Goal: Task Accomplishment & Management: Manage account settings

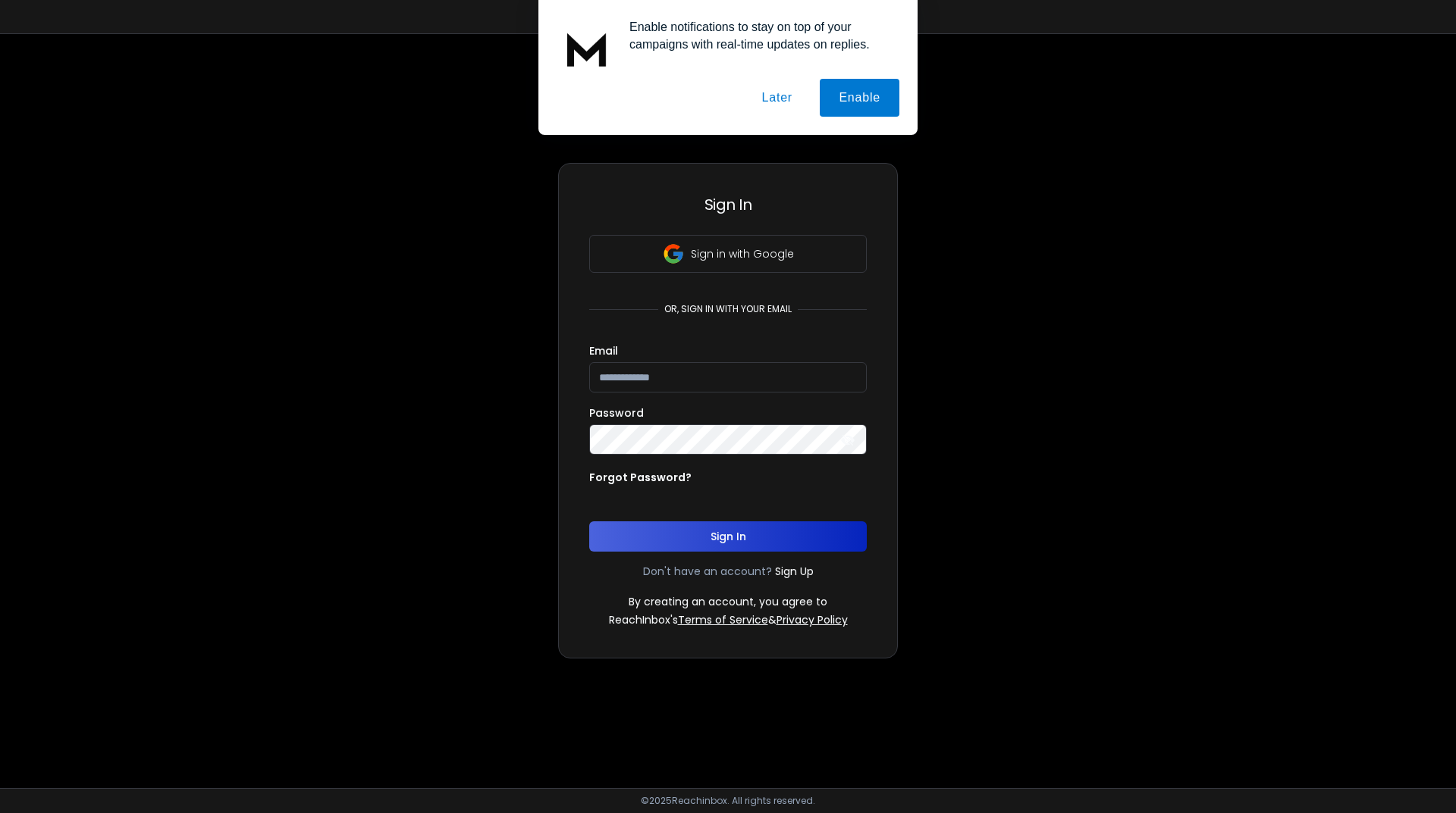
type input "**********"
click at [748, 541] on button "Sign In" at bounding box center [728, 536] width 278 height 30
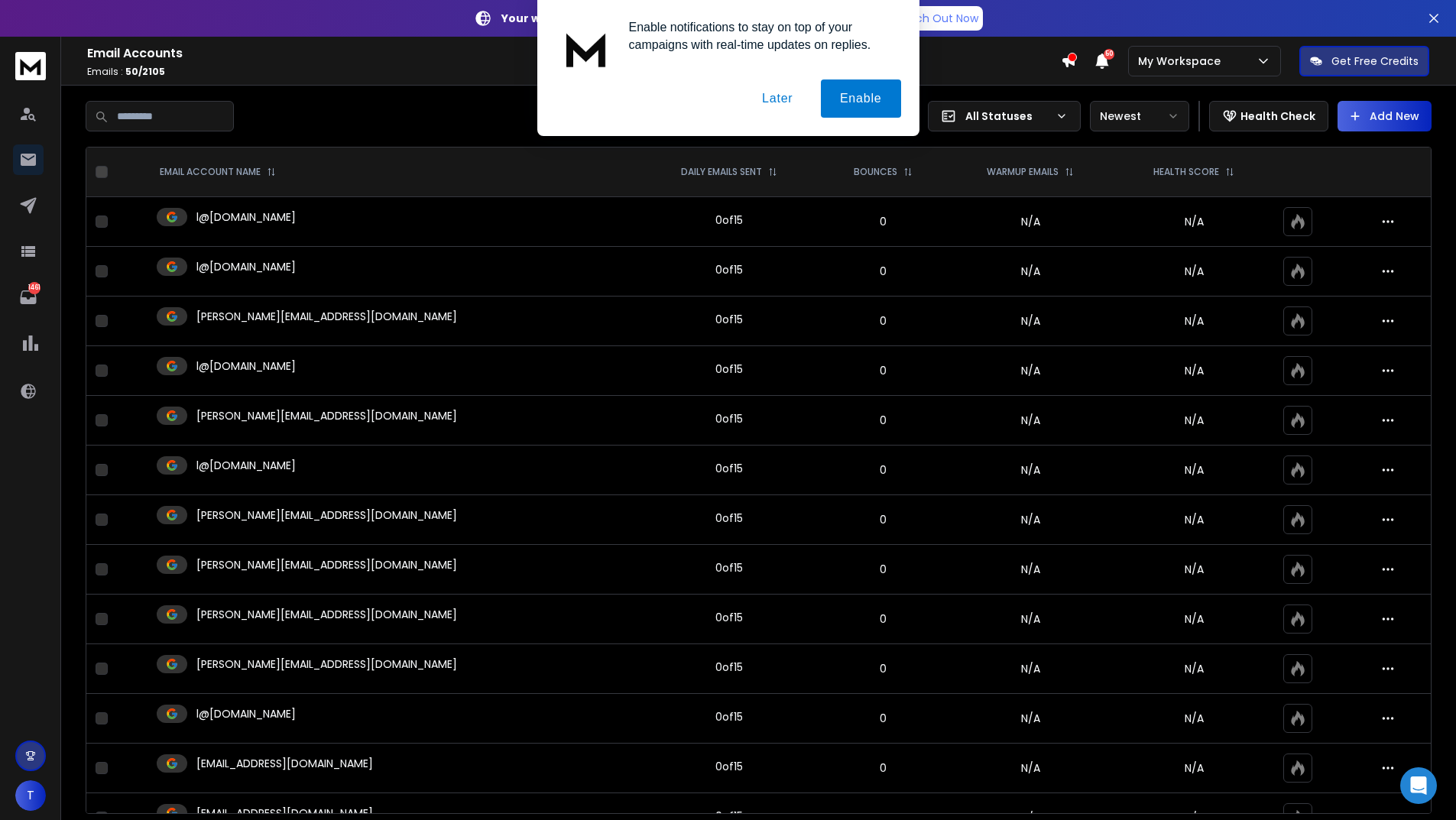
click at [782, 99] on button "Later" at bounding box center [777, 98] width 69 height 38
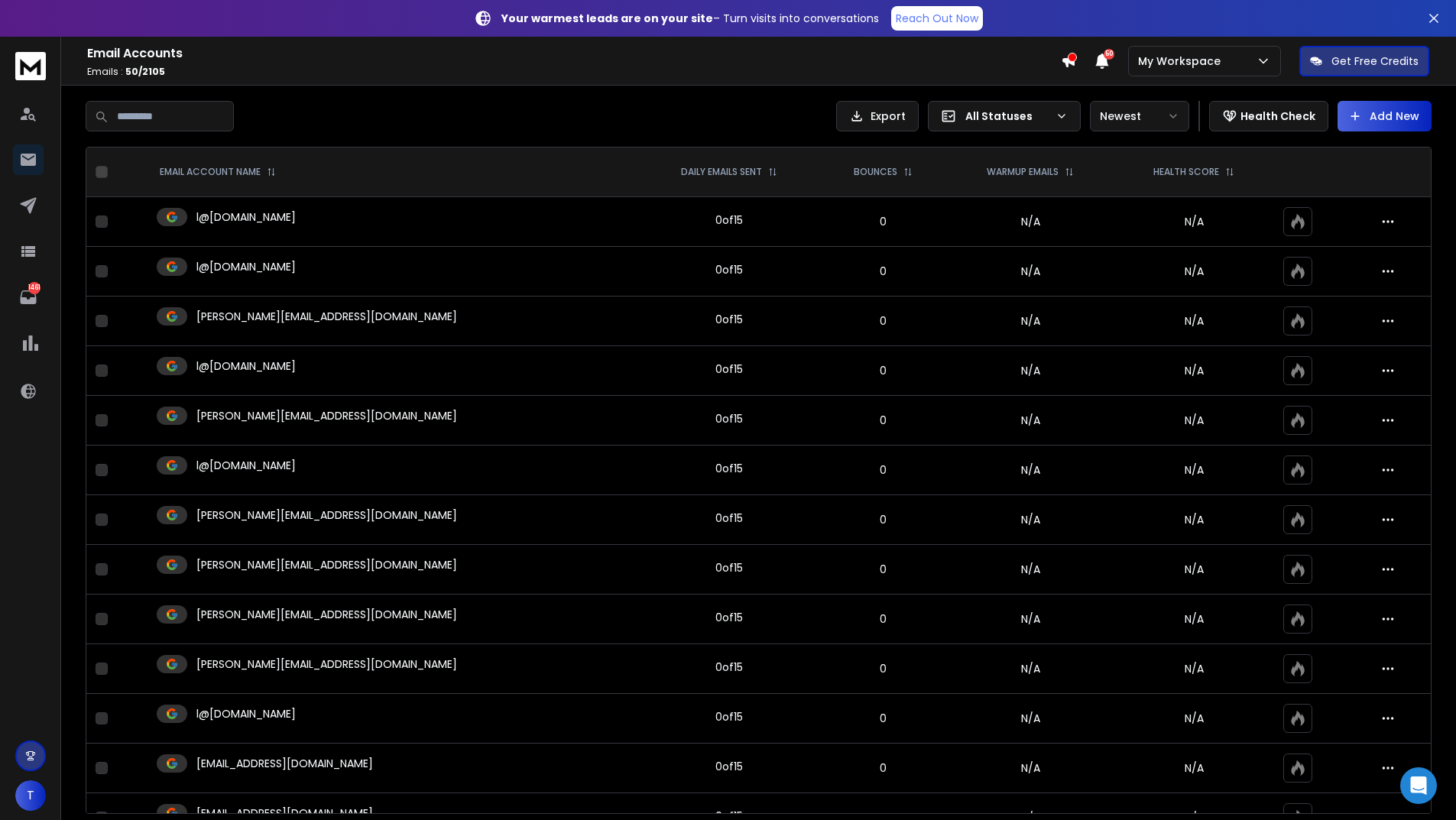
click at [1361, 112] on icon at bounding box center [1355, 116] width 11 height 11
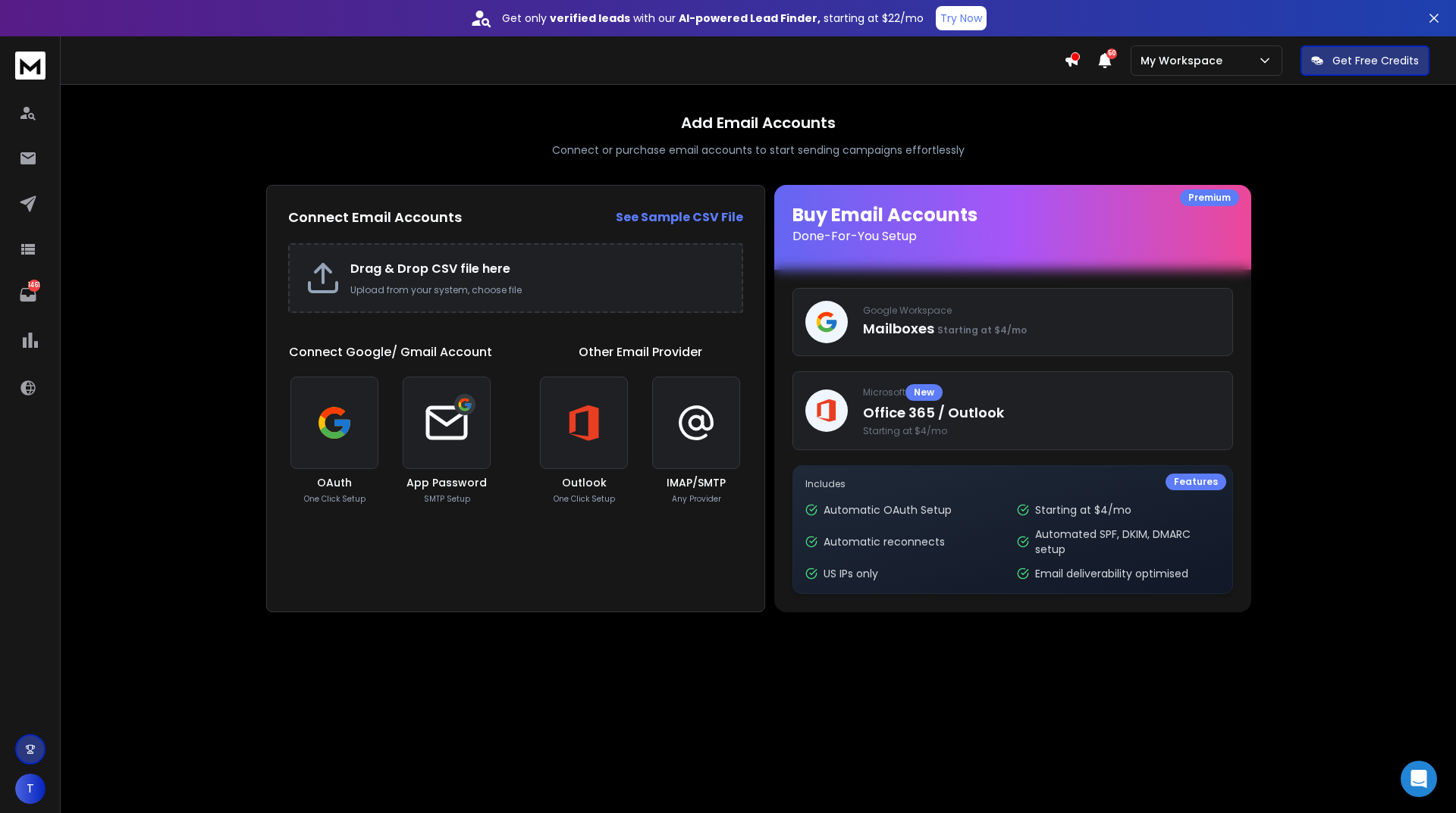
click at [374, 410] on div at bounding box center [334, 423] width 88 height 93
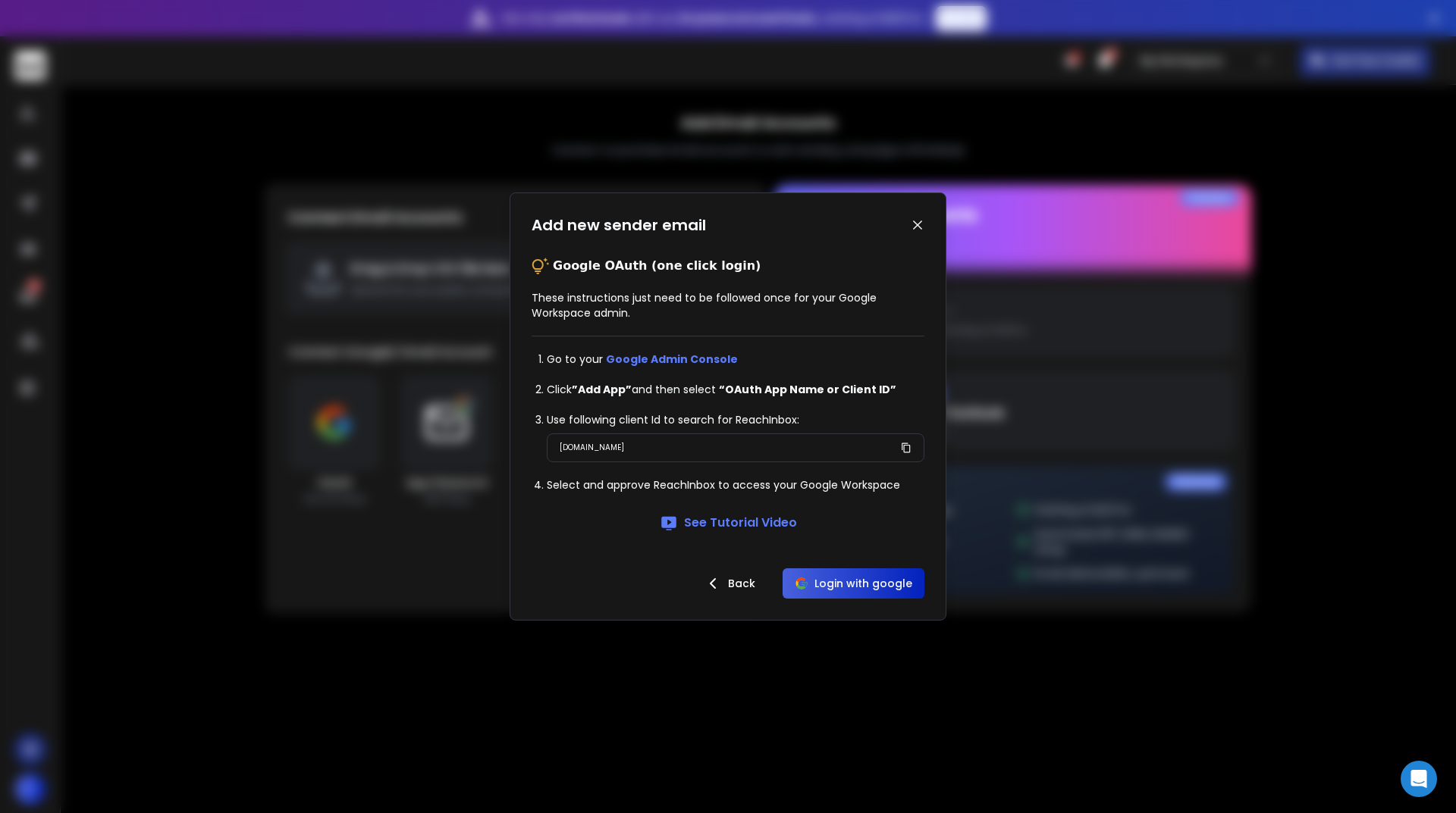
click at [818, 566] on div "Google OAuth (one click login) These instructions just need to be followed once…" at bounding box center [728, 427] width 393 height 341
click at [834, 579] on button "Login with google" at bounding box center [853, 584] width 142 height 30
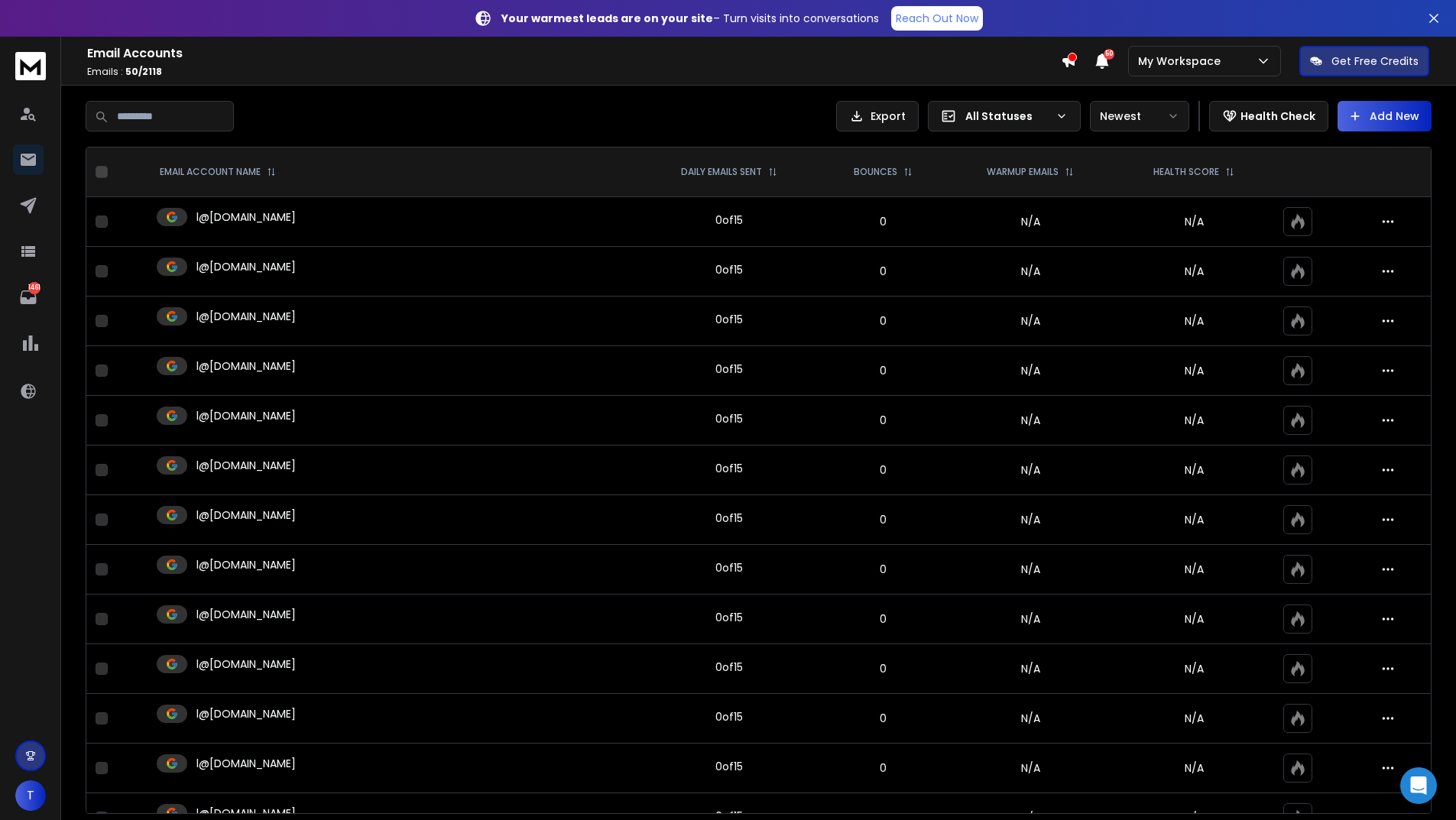
drag, startPoint x: 1372, startPoint y: 95, endPoint x: 1355, endPoint y: 126, distance: 35.4
click at [1370, 103] on div "Export All Statuses Newest Health Check Add New EMAIL ACCOUNT NAME DAILY EMAILS…" at bounding box center [759, 458] width 1395 height 744
click at [1364, 121] on button "Add New" at bounding box center [1384, 116] width 94 height 30
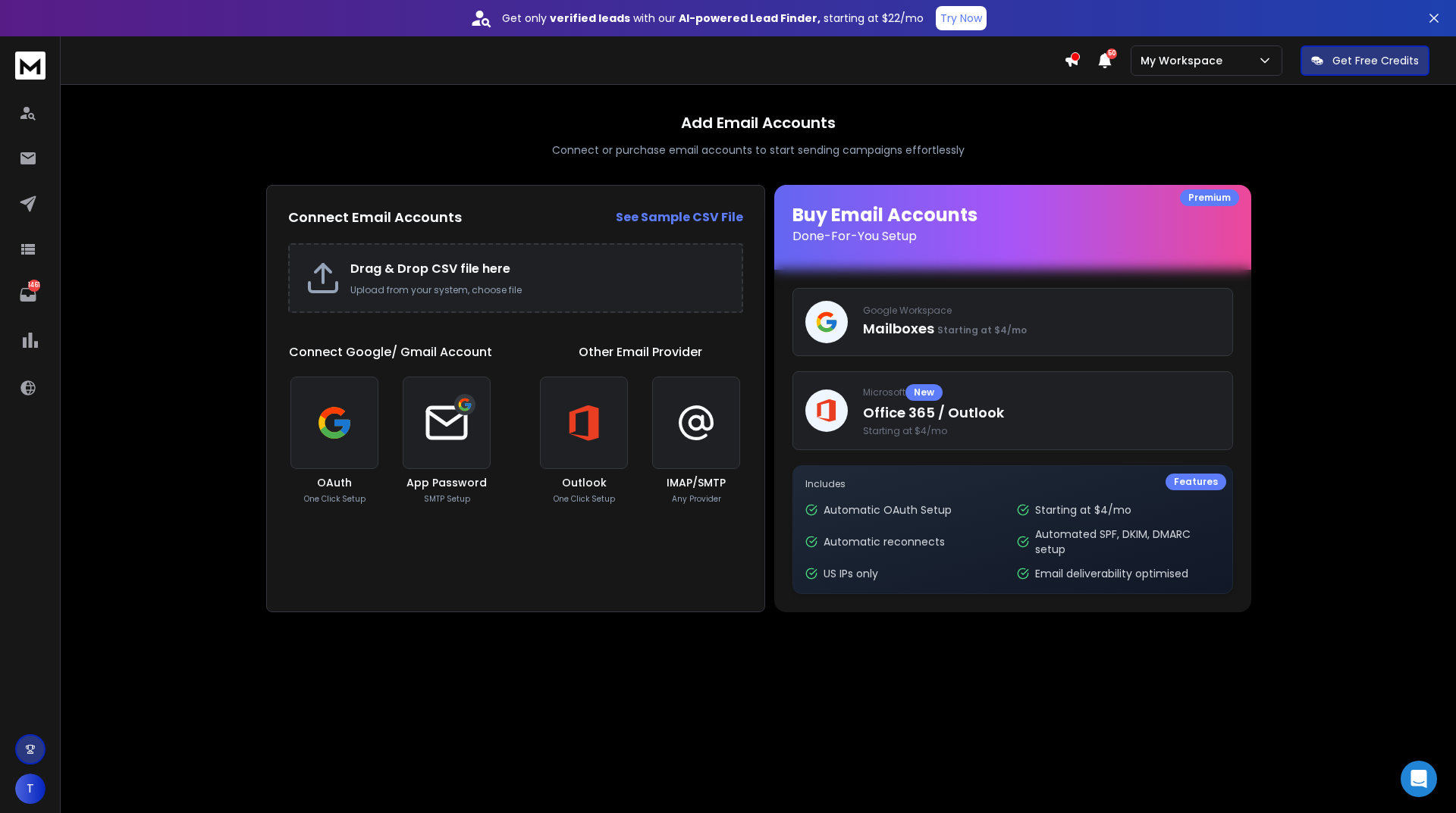
click at [359, 431] on div at bounding box center [334, 423] width 88 height 93
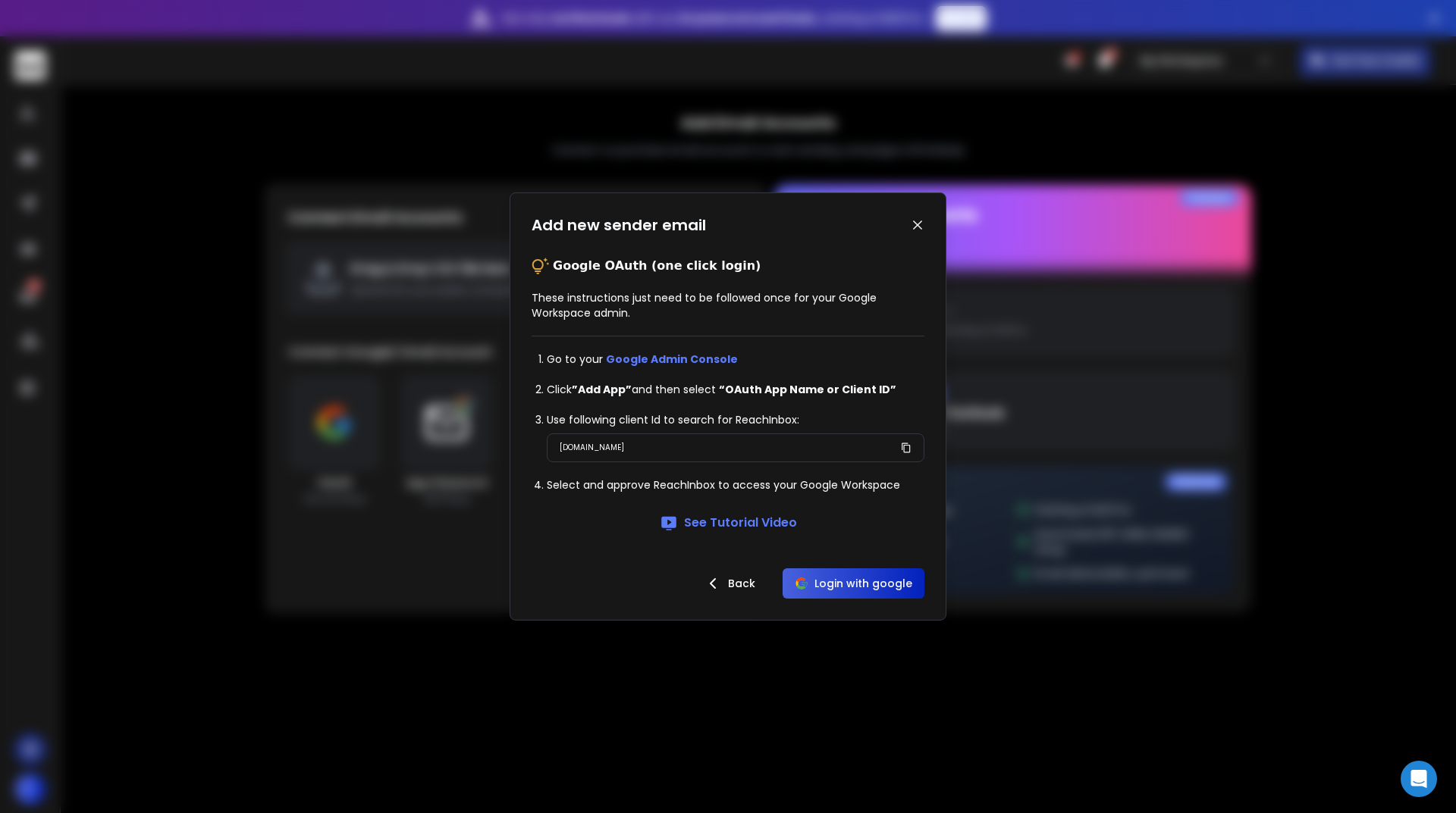
click at [825, 573] on button "Login with google" at bounding box center [853, 584] width 142 height 30
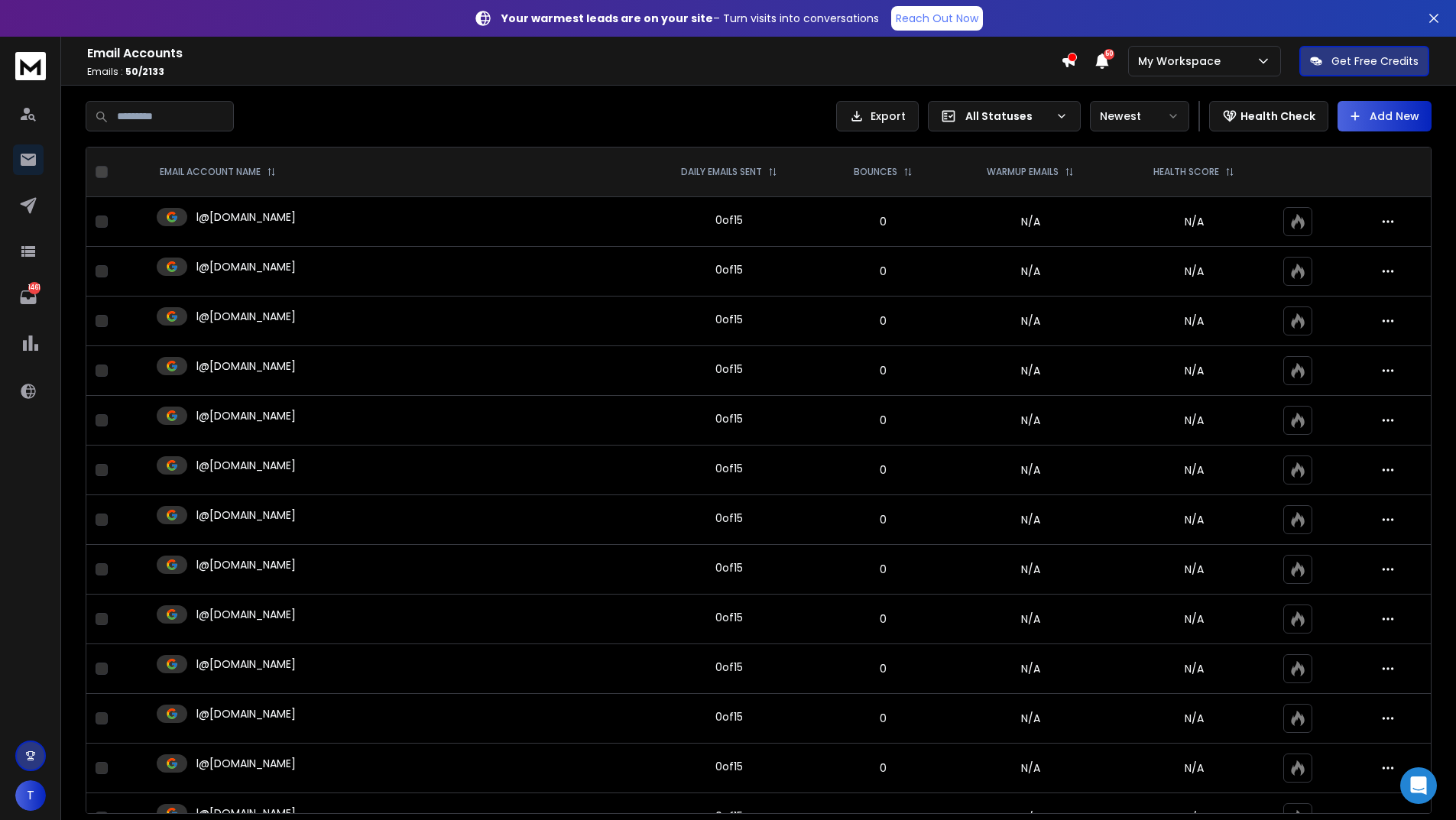
click at [1394, 112] on button "Add New" at bounding box center [1384, 116] width 94 height 30
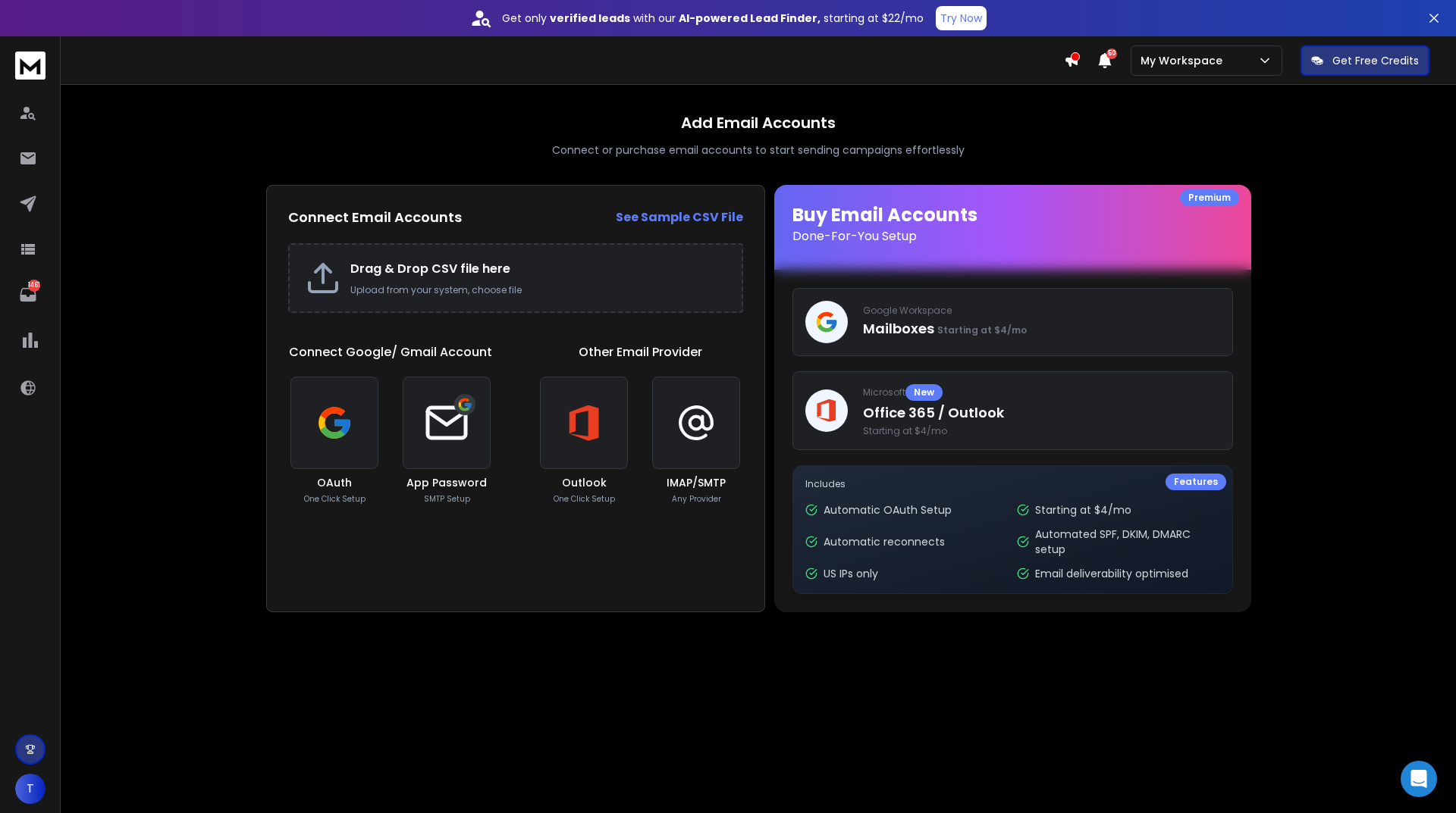
click at [341, 416] on icon at bounding box center [334, 422] width 38 height 45
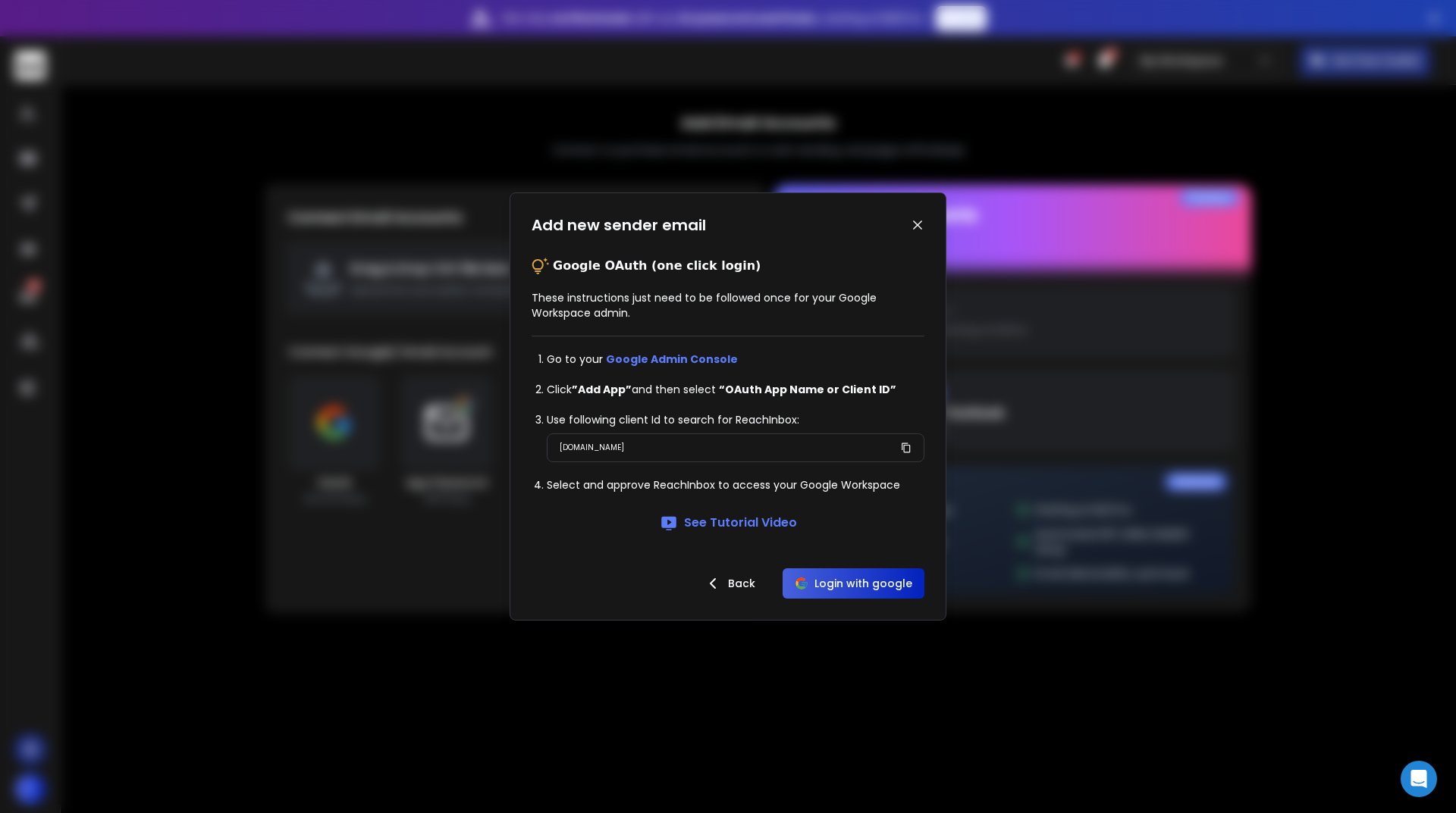
click at [817, 588] on button "Login with google" at bounding box center [853, 584] width 142 height 30
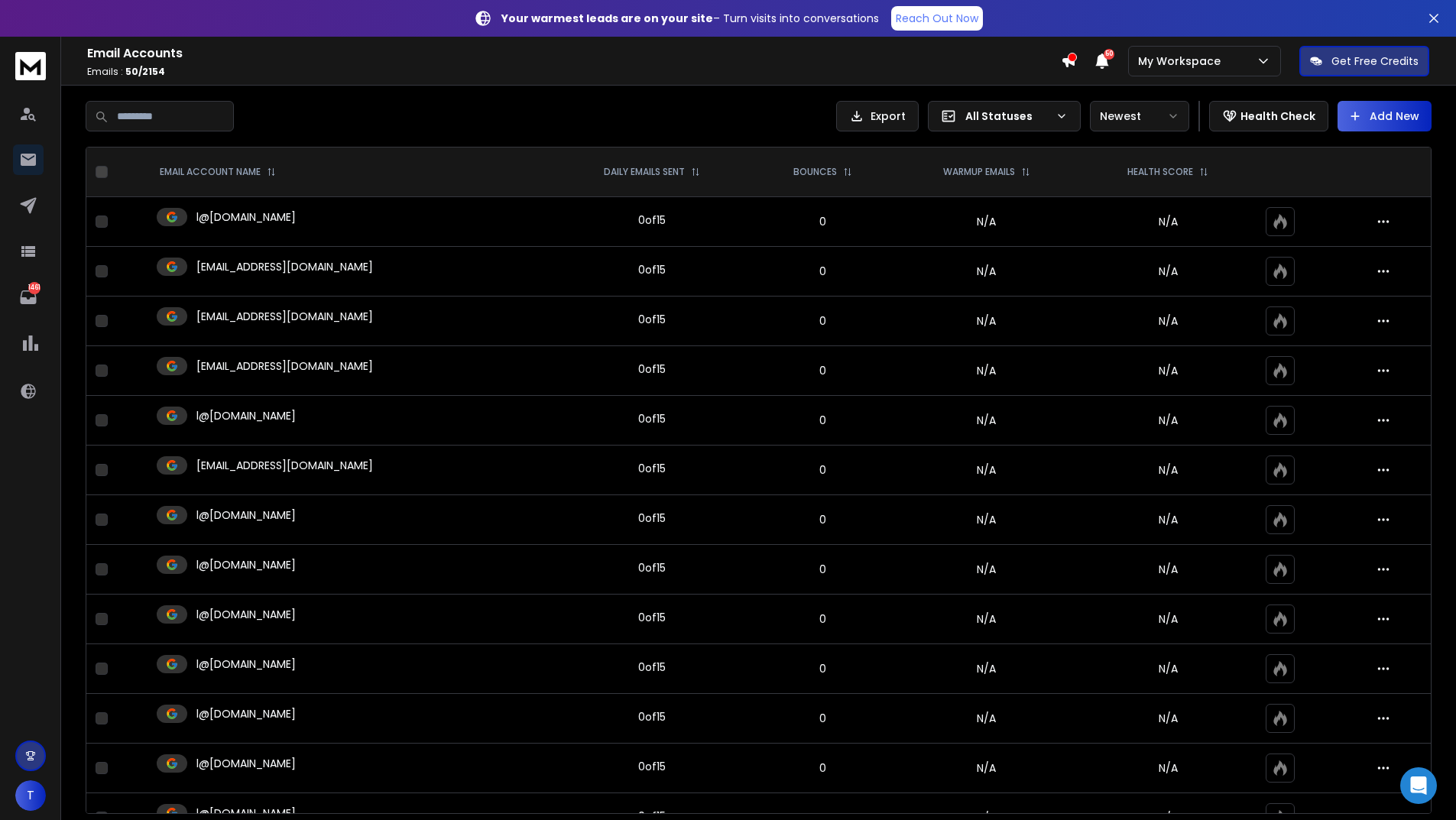
click at [1361, 117] on icon at bounding box center [1355, 116] width 11 height 11
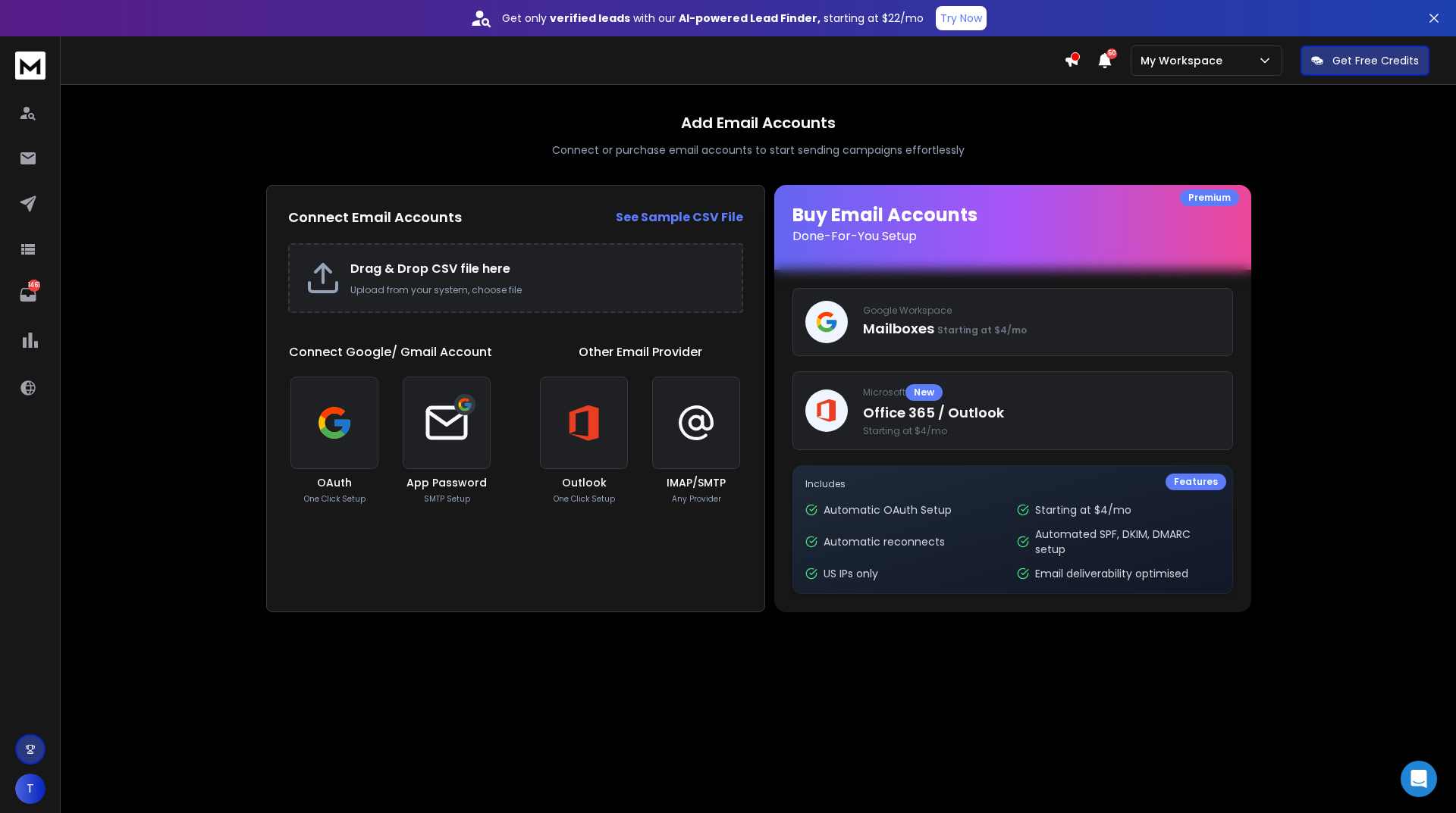
click at [351, 417] on icon at bounding box center [334, 422] width 38 height 45
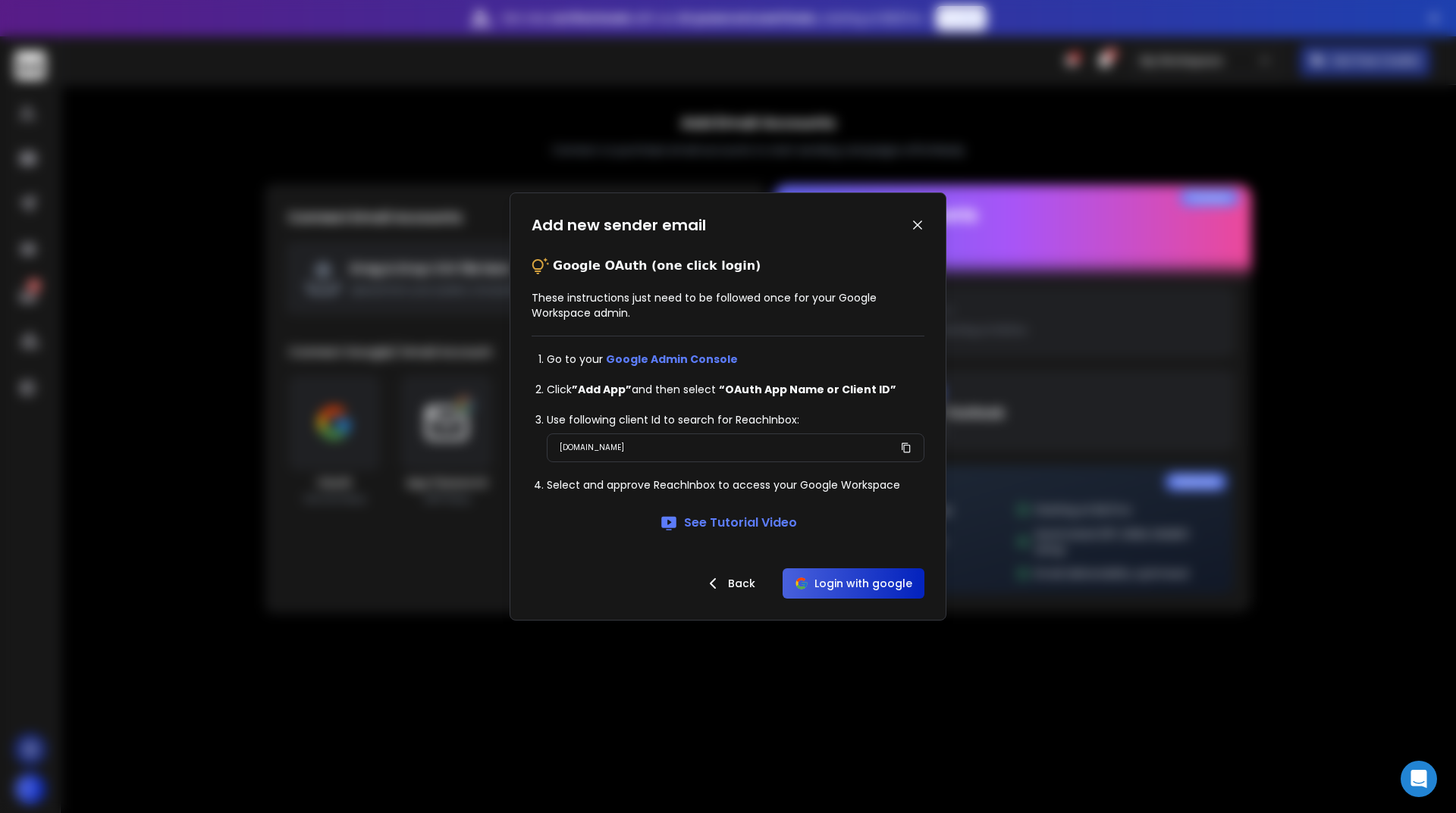
click at [881, 591] on button "Login with google" at bounding box center [853, 584] width 142 height 30
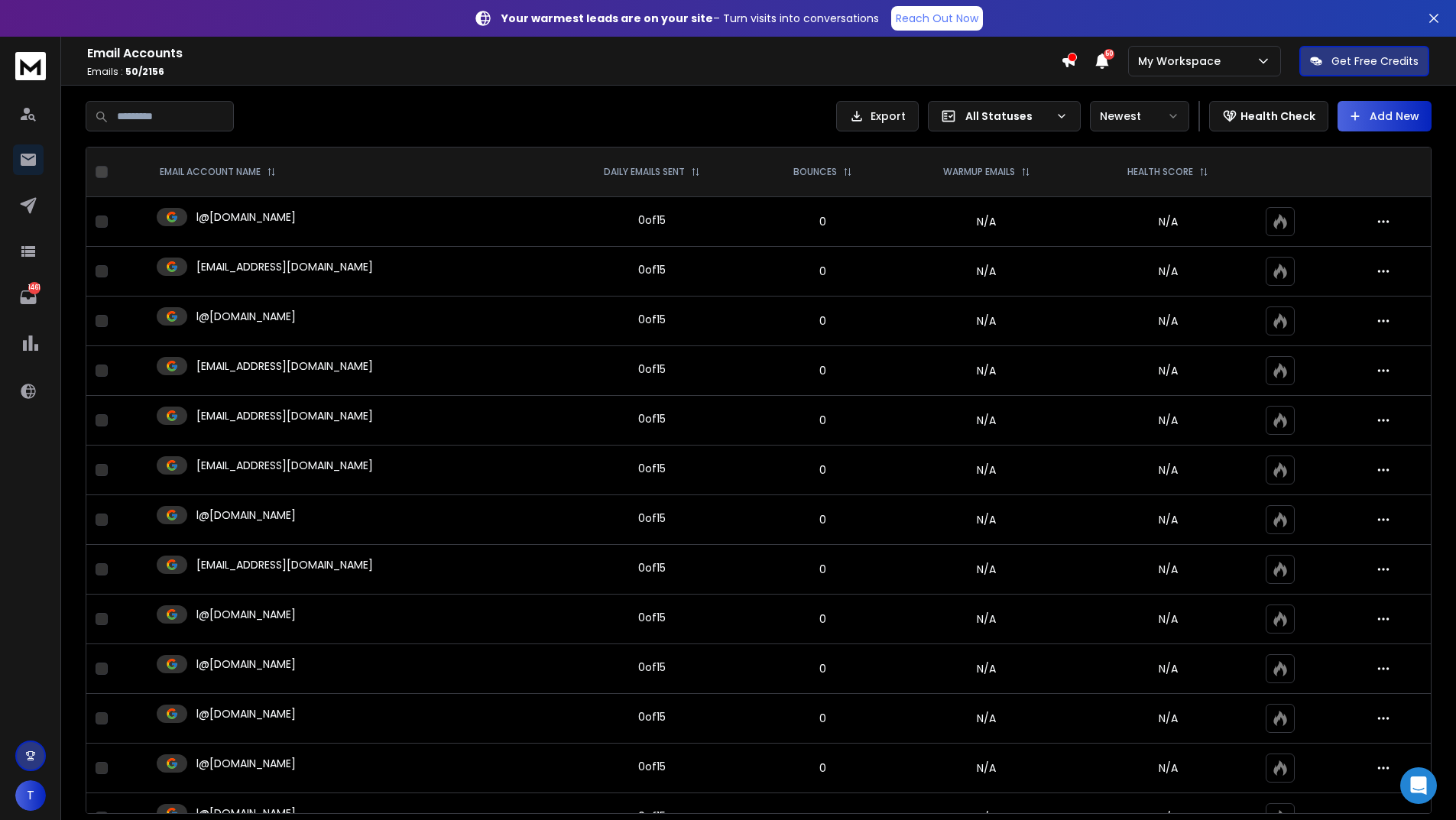
click at [1386, 124] on button "Add New" at bounding box center [1384, 116] width 94 height 30
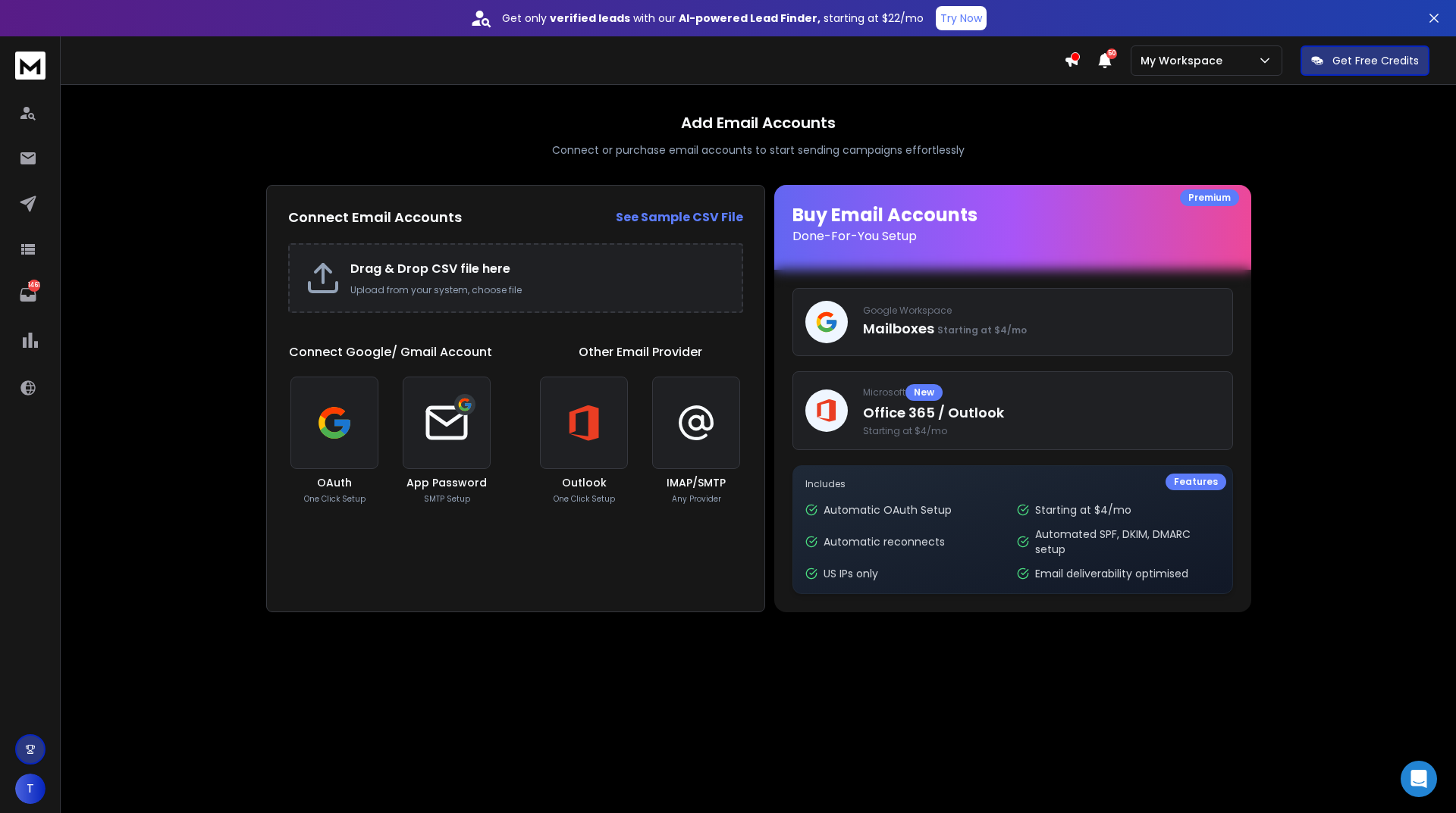
click at [351, 462] on div at bounding box center [334, 423] width 88 height 93
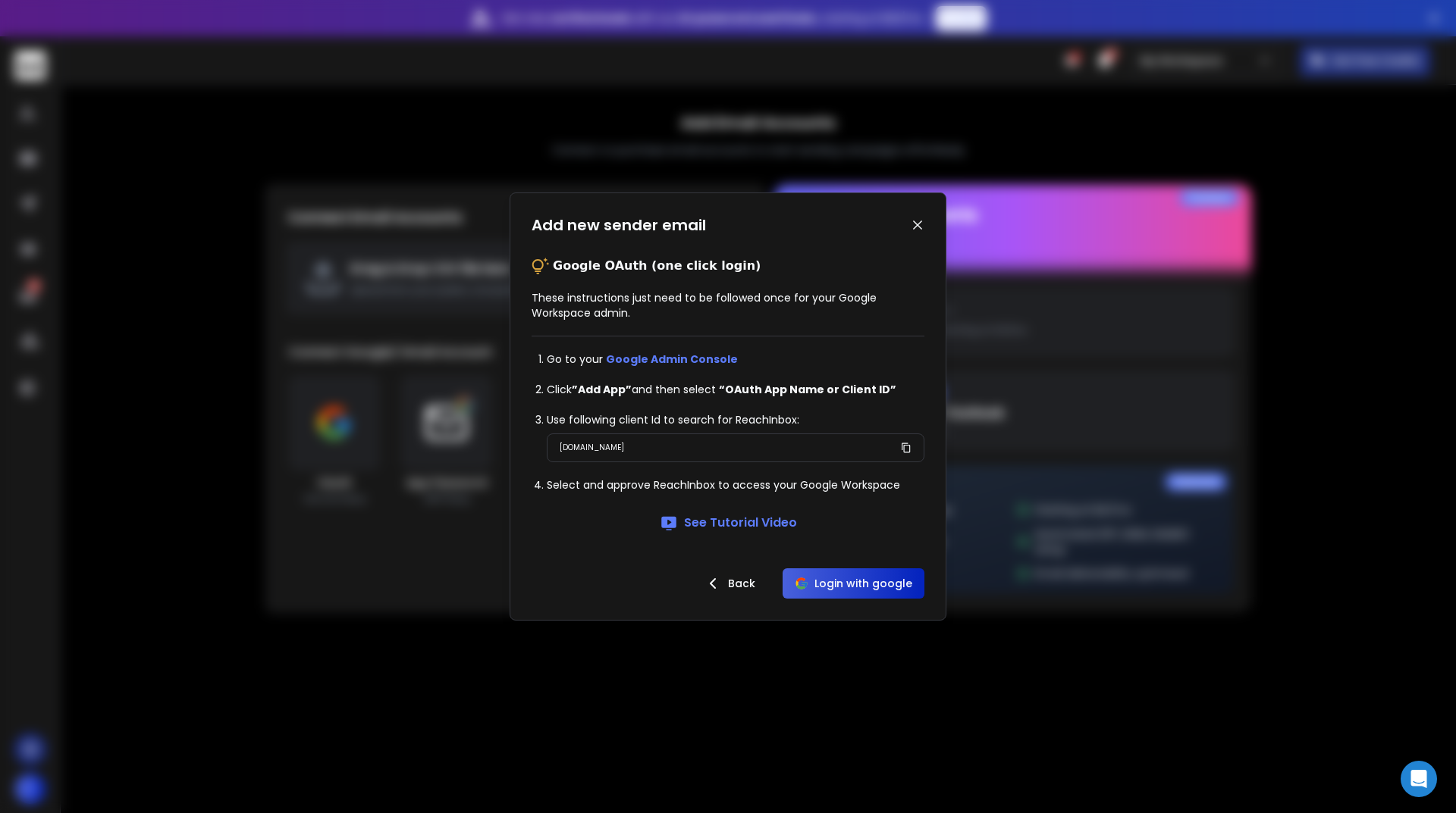
click at [820, 595] on button "Login with google" at bounding box center [853, 584] width 142 height 30
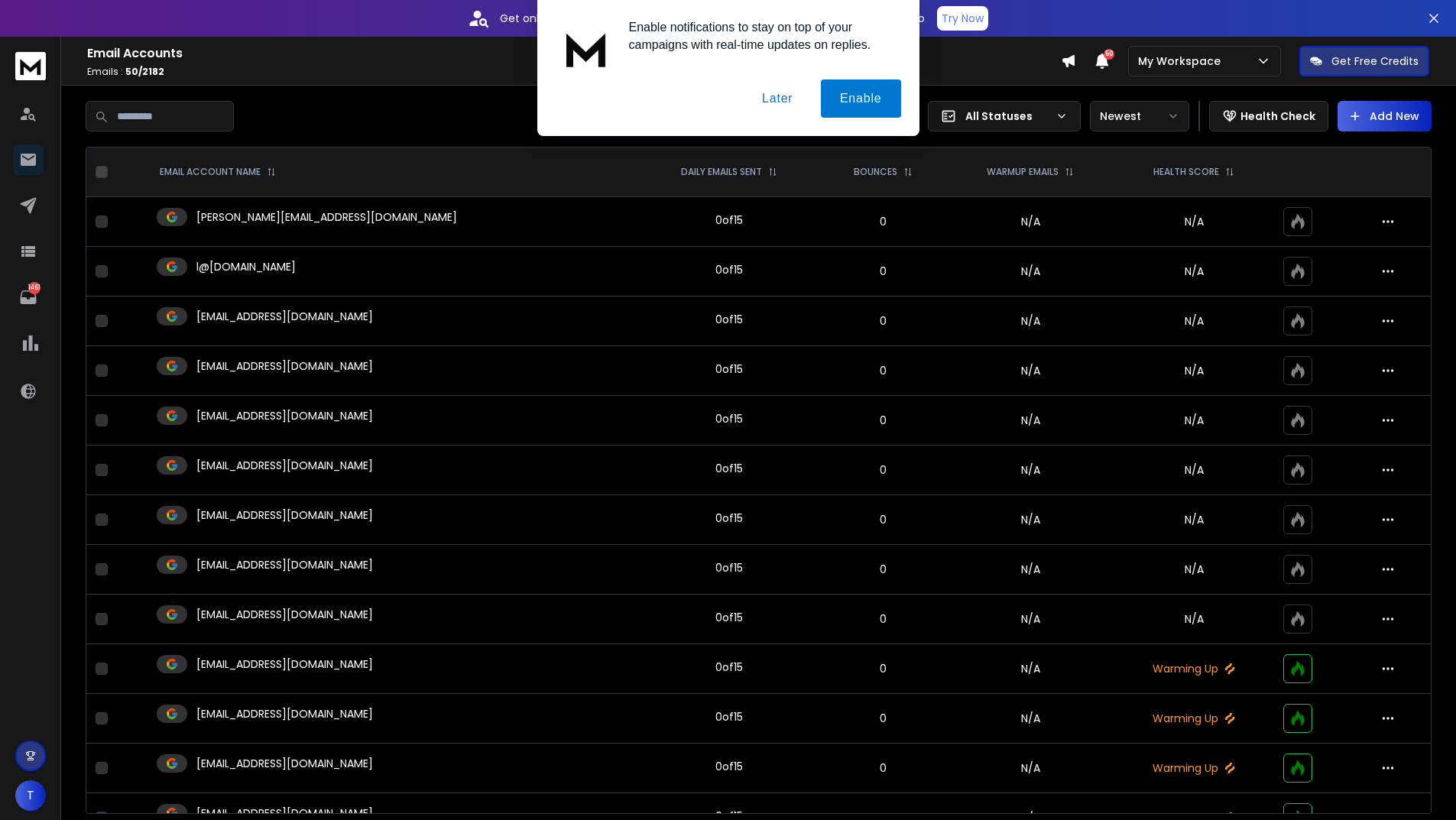
click at [794, 99] on button "Later" at bounding box center [777, 98] width 69 height 38
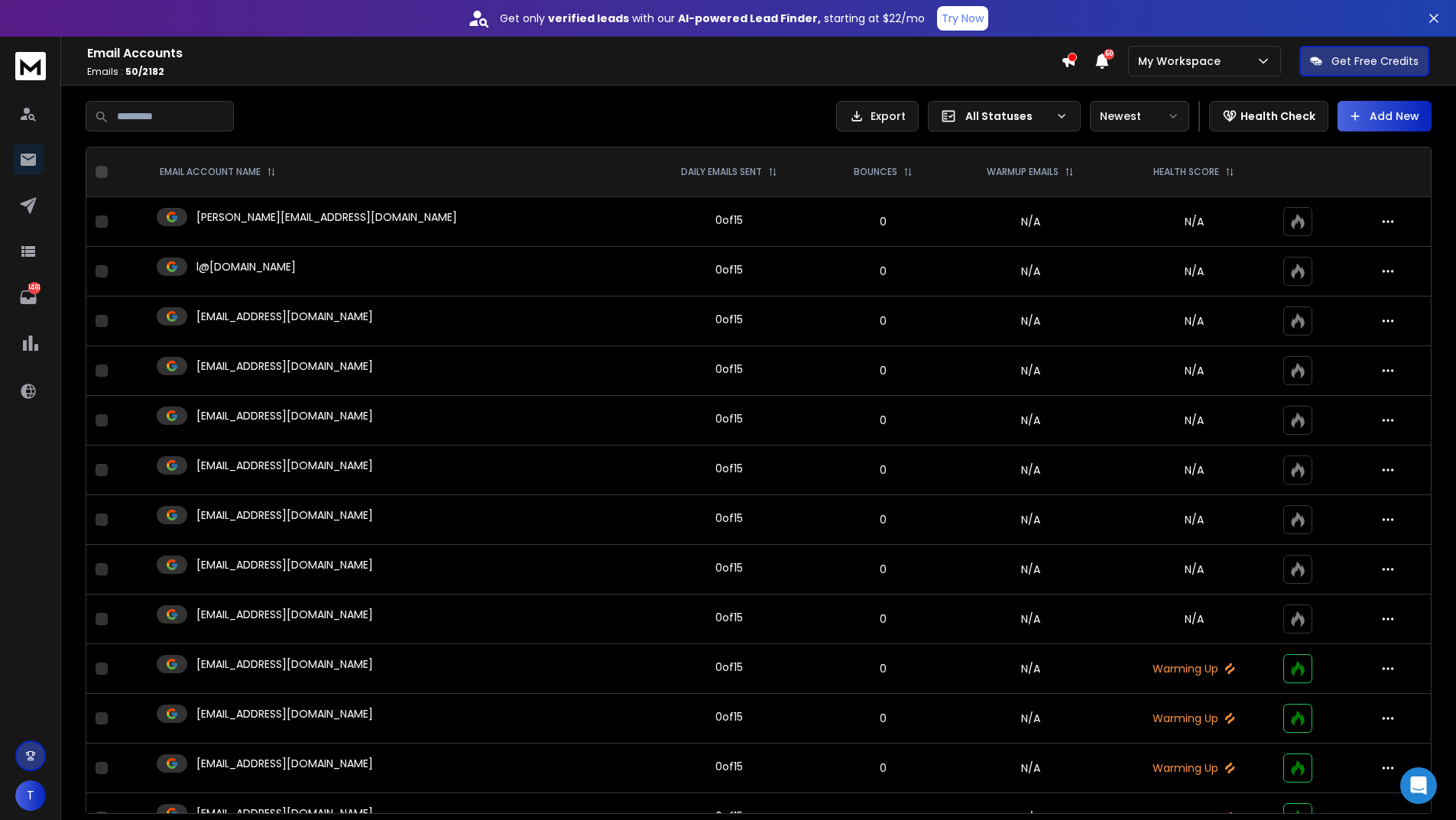
click at [1370, 121] on button "Add New" at bounding box center [1384, 116] width 94 height 30
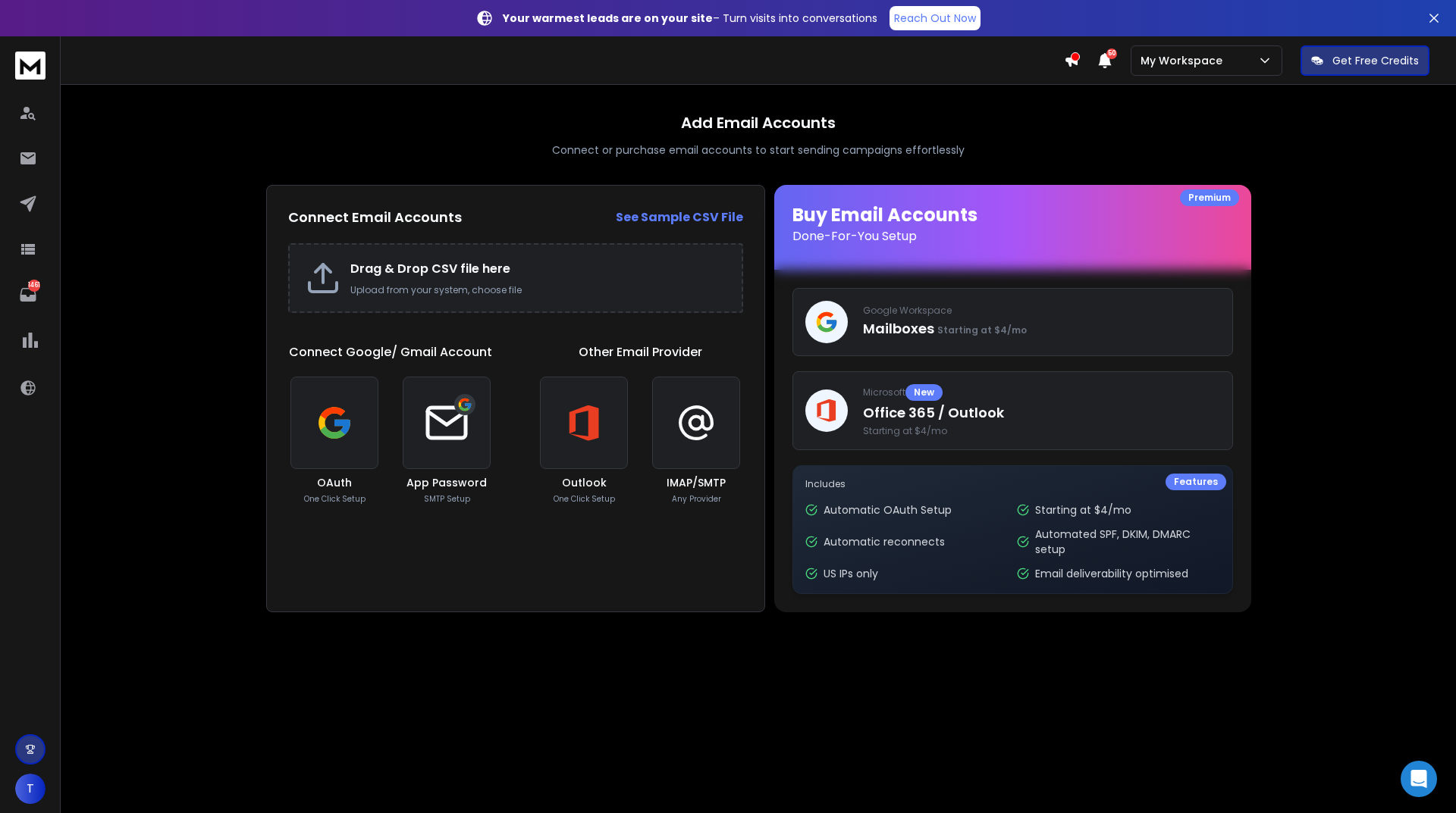
click at [295, 413] on div at bounding box center [334, 423] width 88 height 93
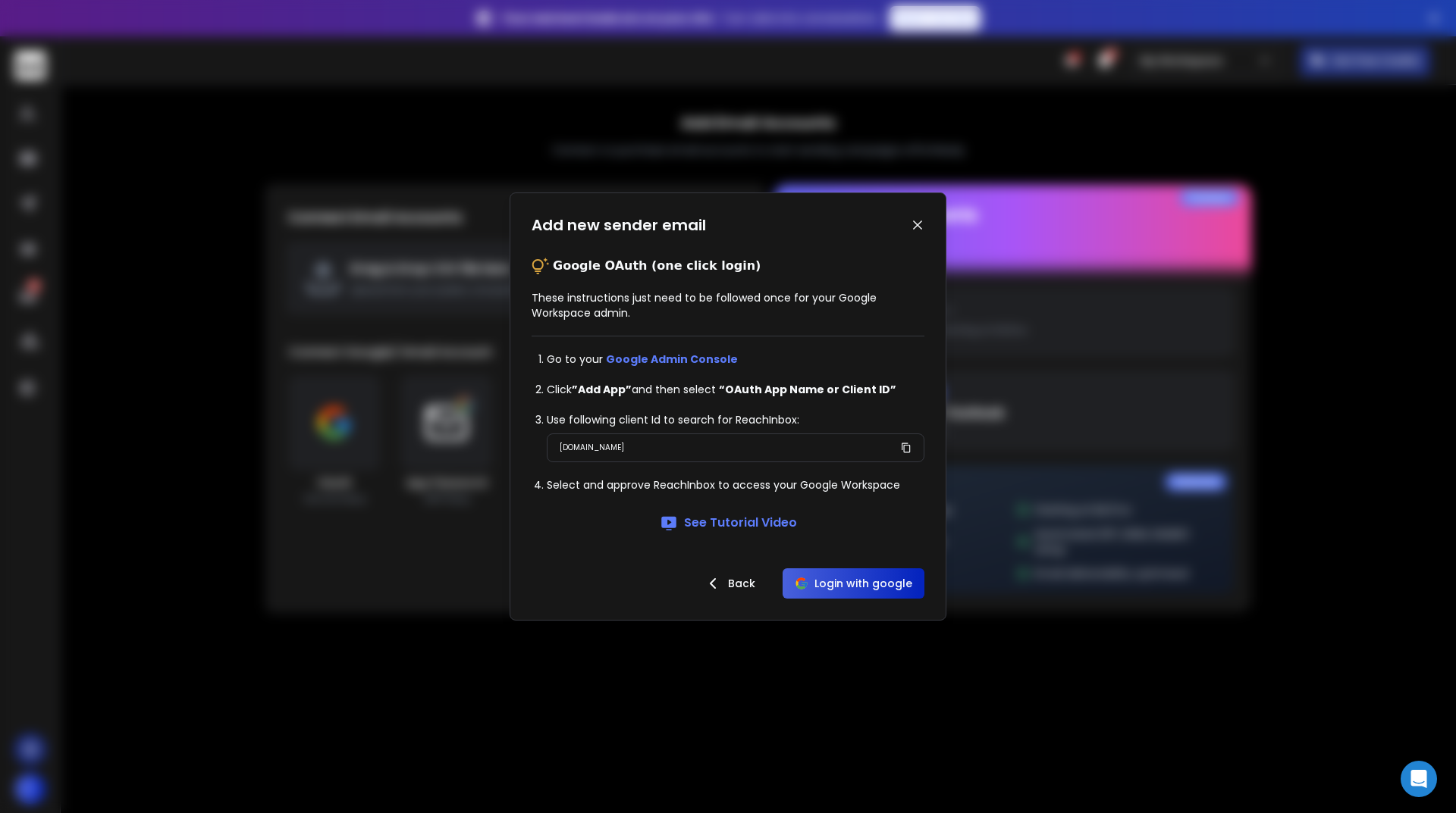
drag, startPoint x: 295, startPoint y: 413, endPoint x: 599, endPoint y: 527, distance: 324.7
click at [347, 435] on div "Add new sender email Google OAuth (one click login) These instructions just nee…" at bounding box center [728, 406] width 1456 height 458
click at [839, 571] on button "Login with google" at bounding box center [853, 584] width 142 height 30
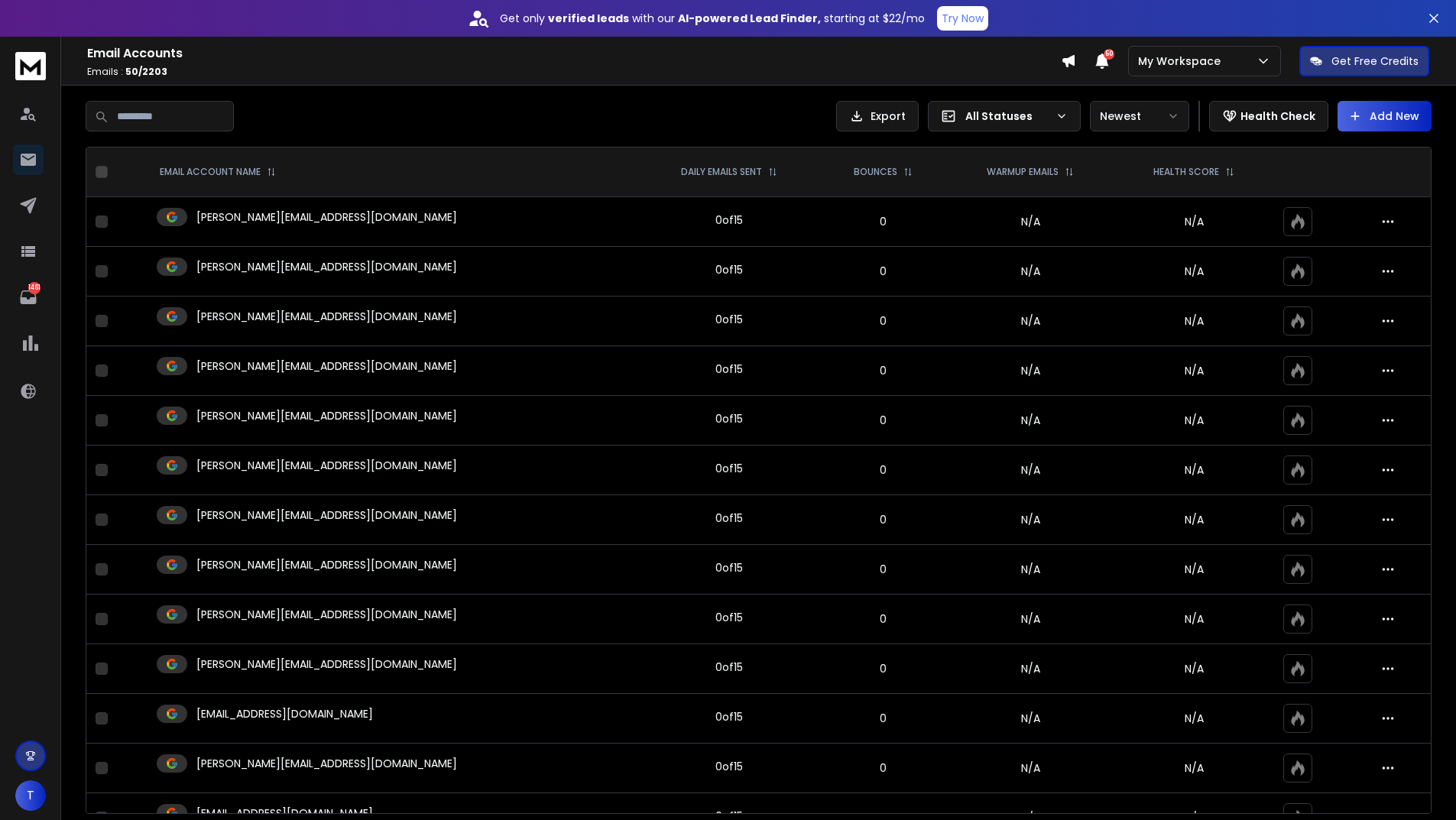
click at [1378, 110] on button "Add New" at bounding box center [1384, 116] width 94 height 30
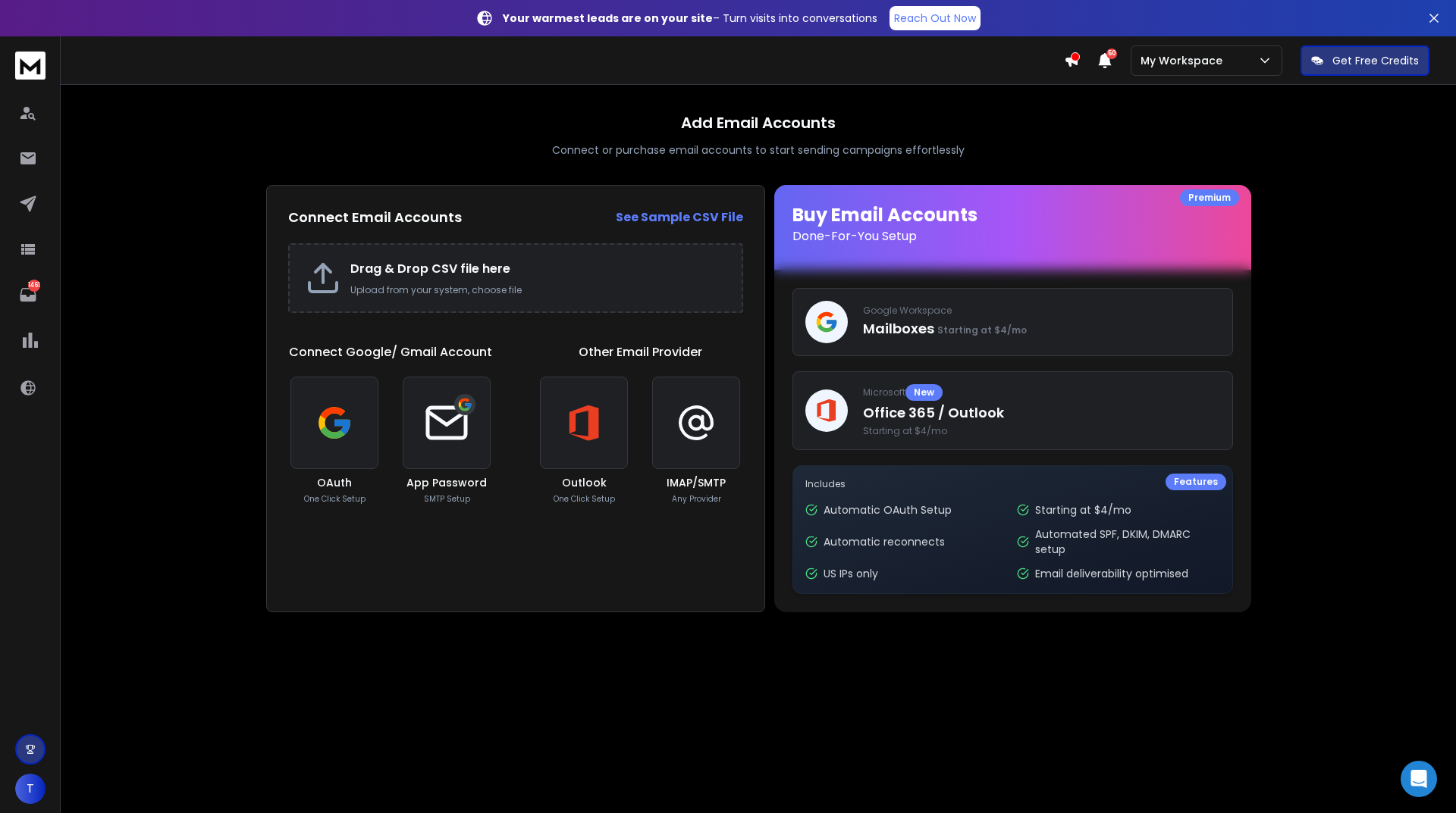
click at [389, 447] on div "OAuth One Click Setup App Password SMTP Setup" at bounding box center [391, 441] width 206 height 128
click at [364, 448] on div at bounding box center [334, 423] width 88 height 93
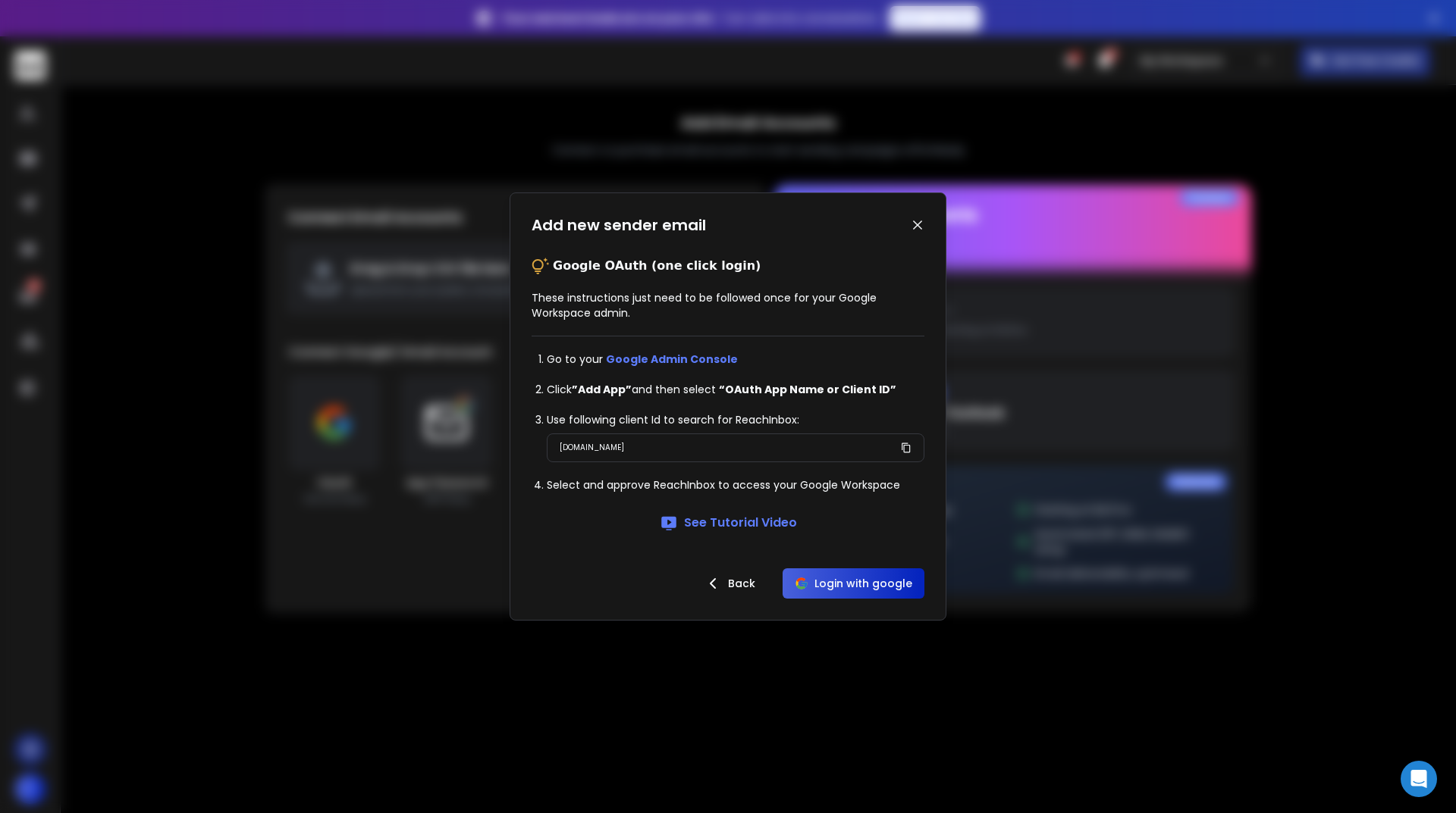
click at [818, 578] on button "Login with google" at bounding box center [853, 584] width 142 height 30
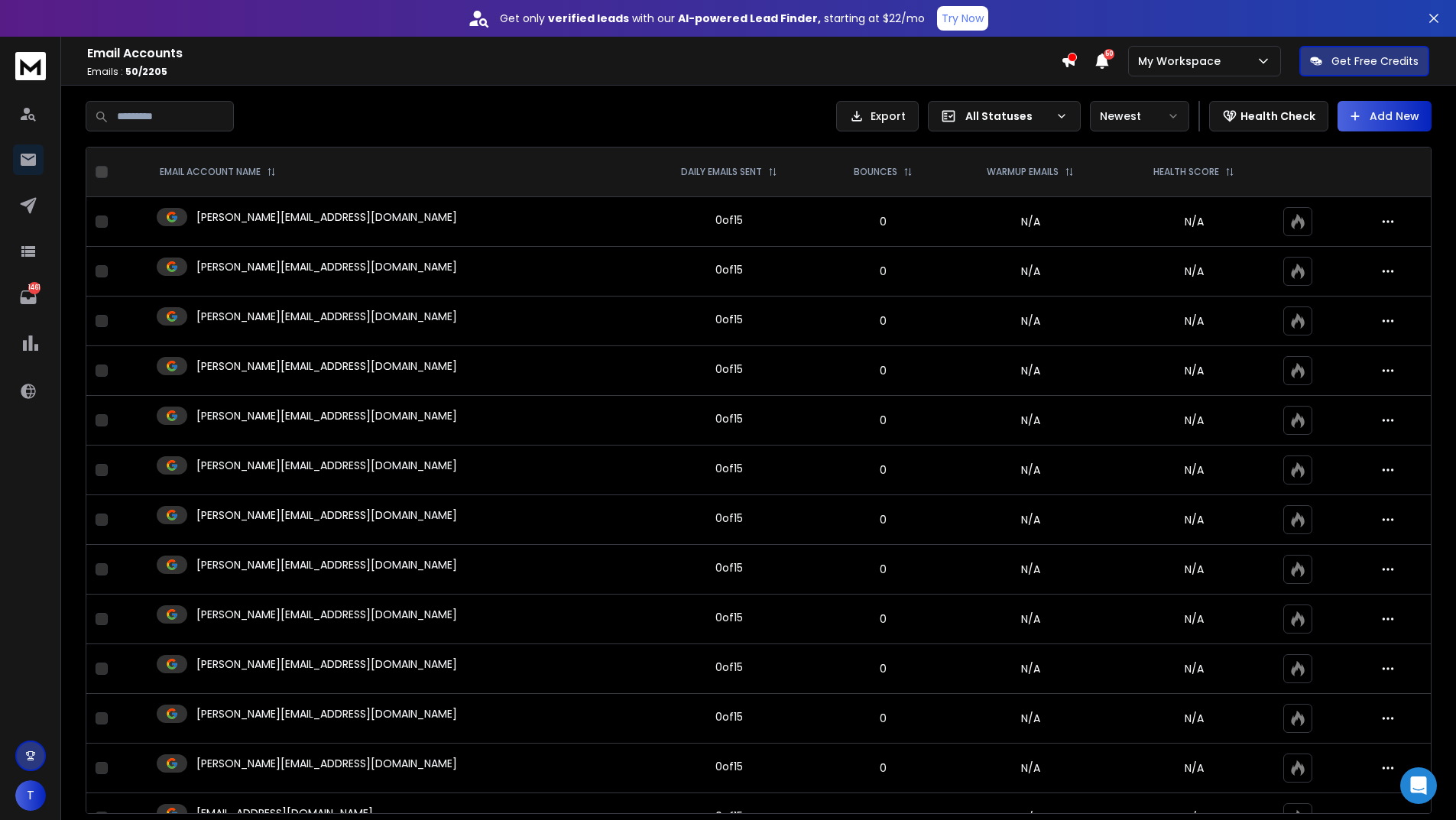
click at [1391, 108] on button "Add New" at bounding box center [1384, 116] width 94 height 30
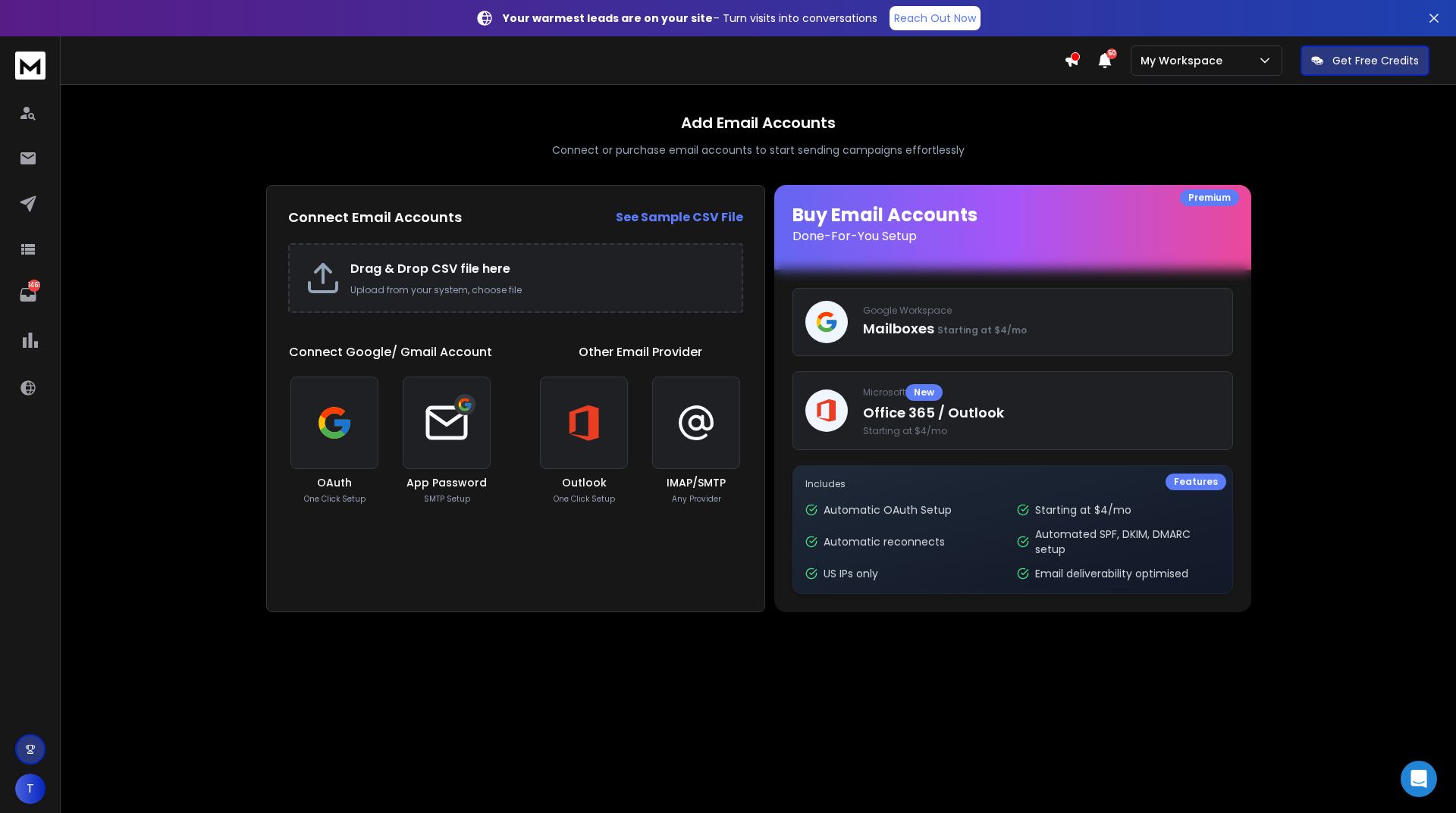
click at [320, 429] on icon at bounding box center [334, 422] width 38 height 45
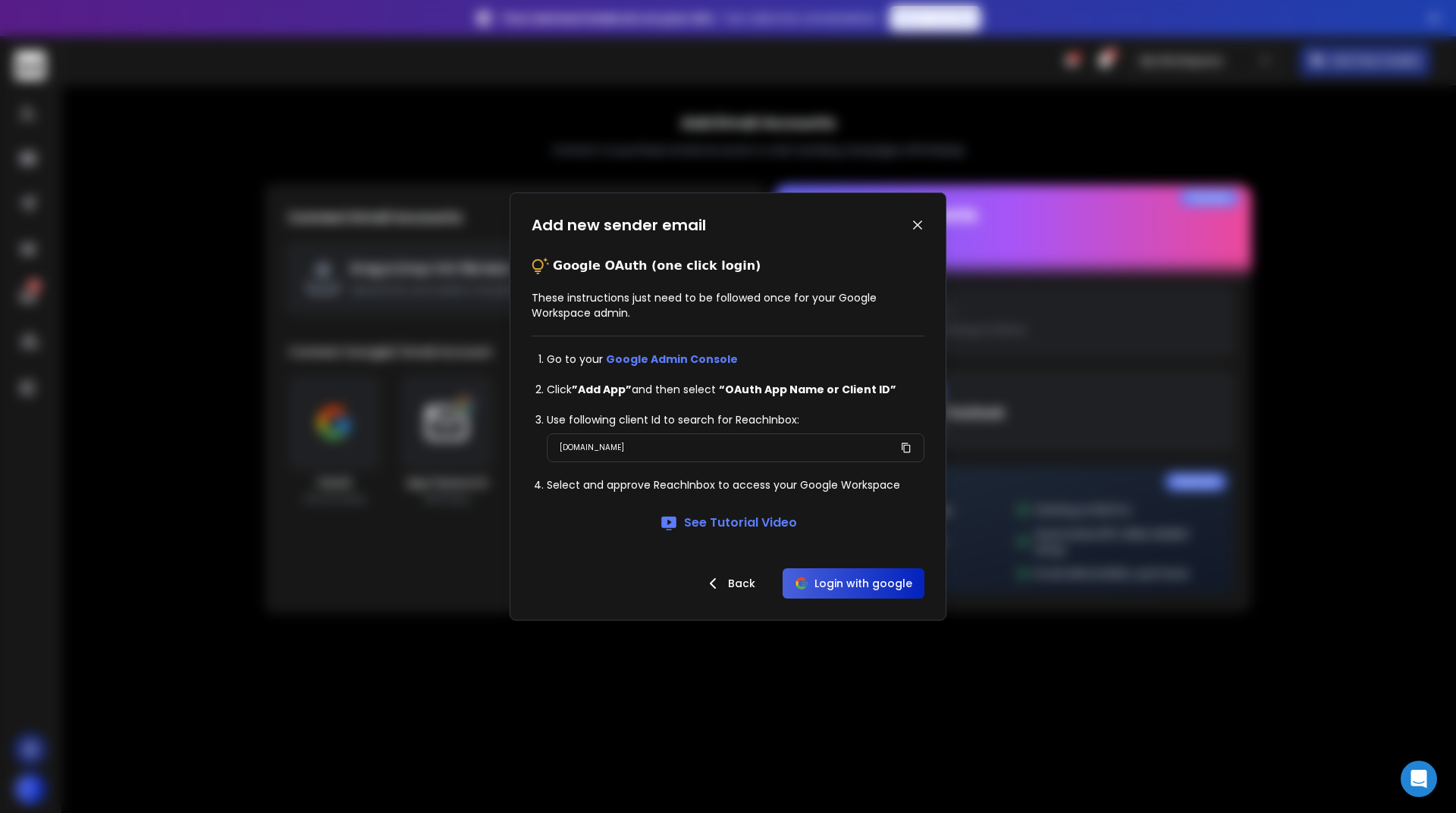
click at [841, 582] on button "Login with google" at bounding box center [853, 584] width 142 height 30
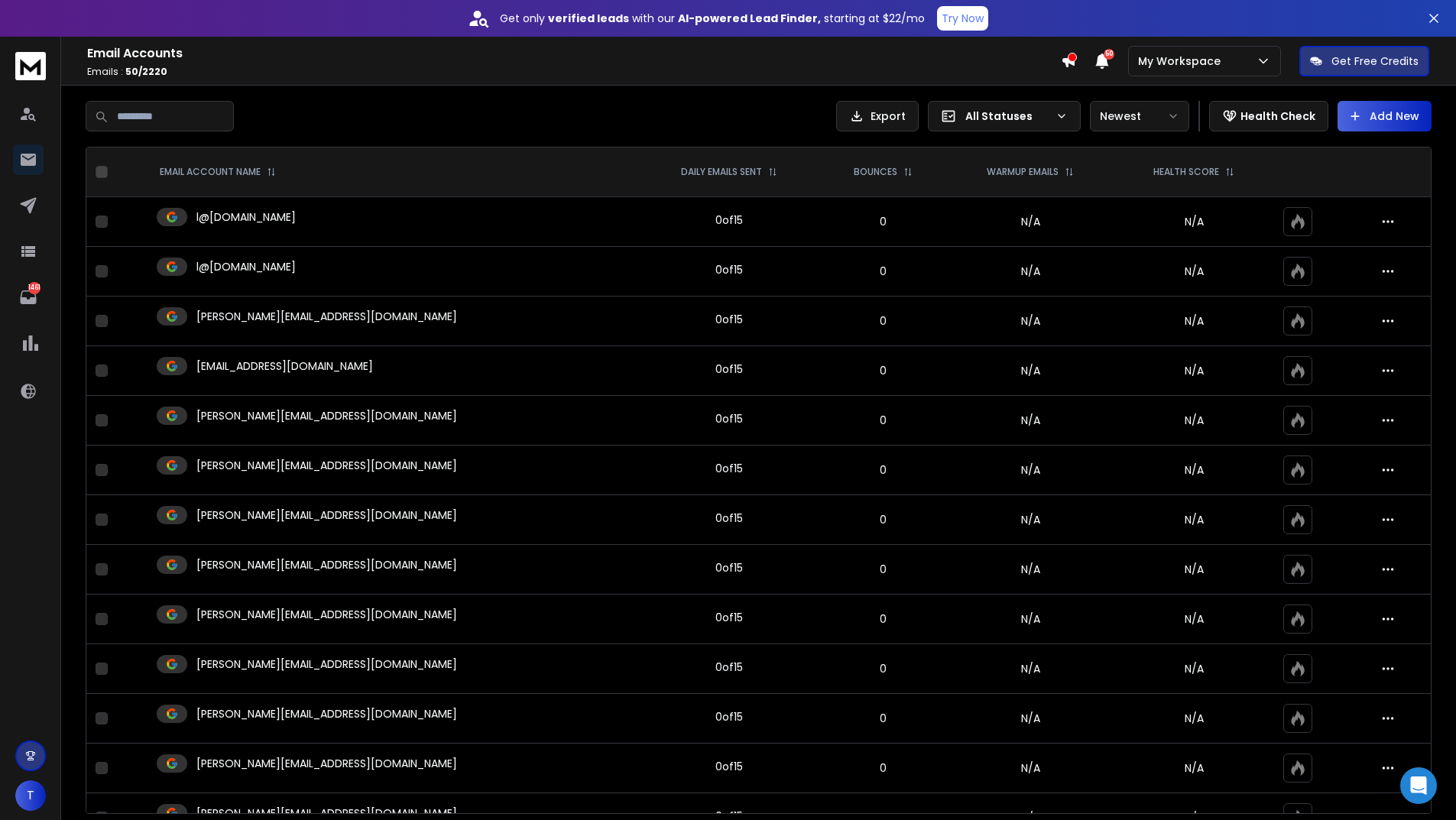
click at [1383, 122] on button "Add New" at bounding box center [1384, 116] width 94 height 30
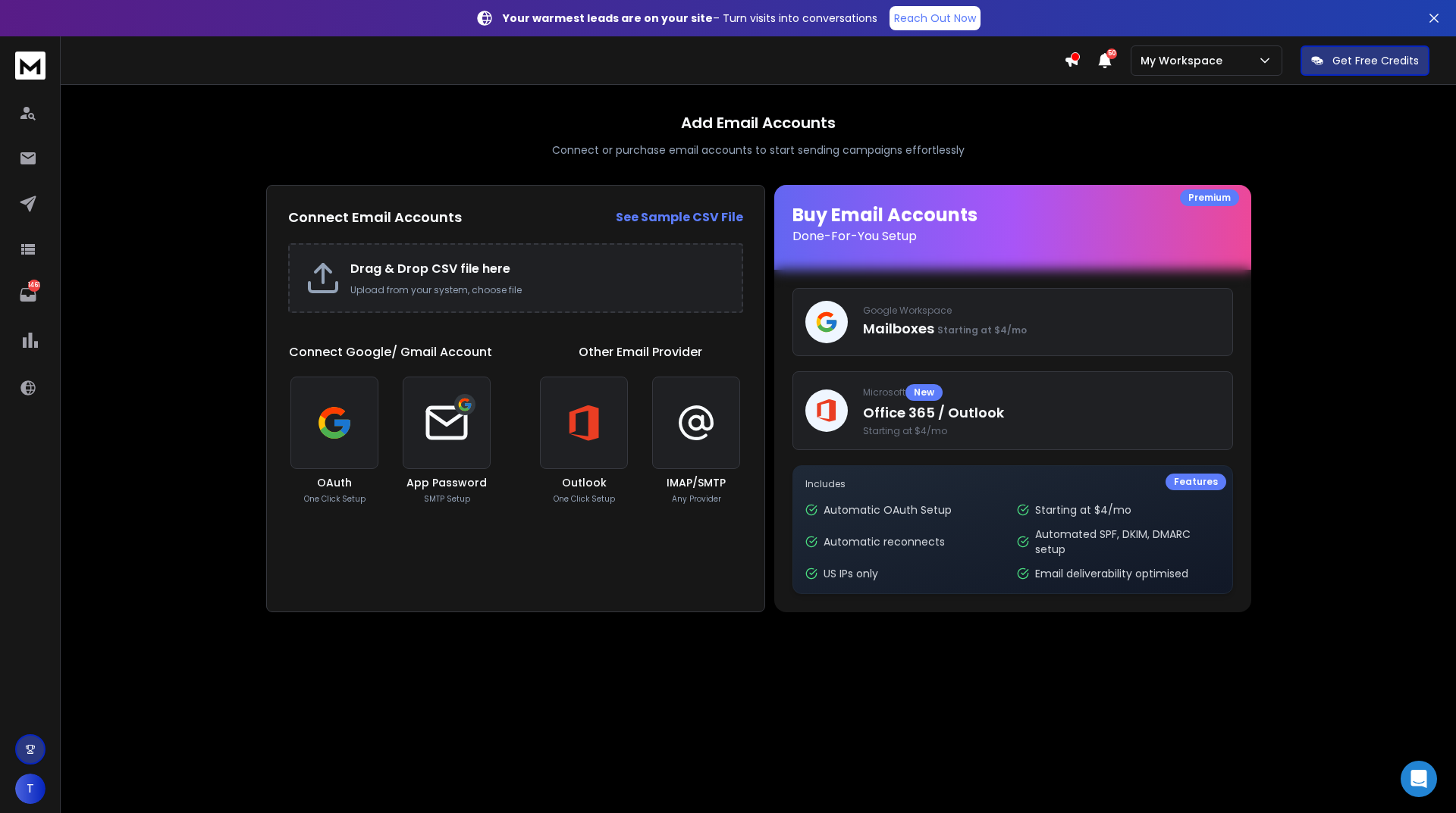
click at [331, 418] on icon at bounding box center [334, 422] width 38 height 45
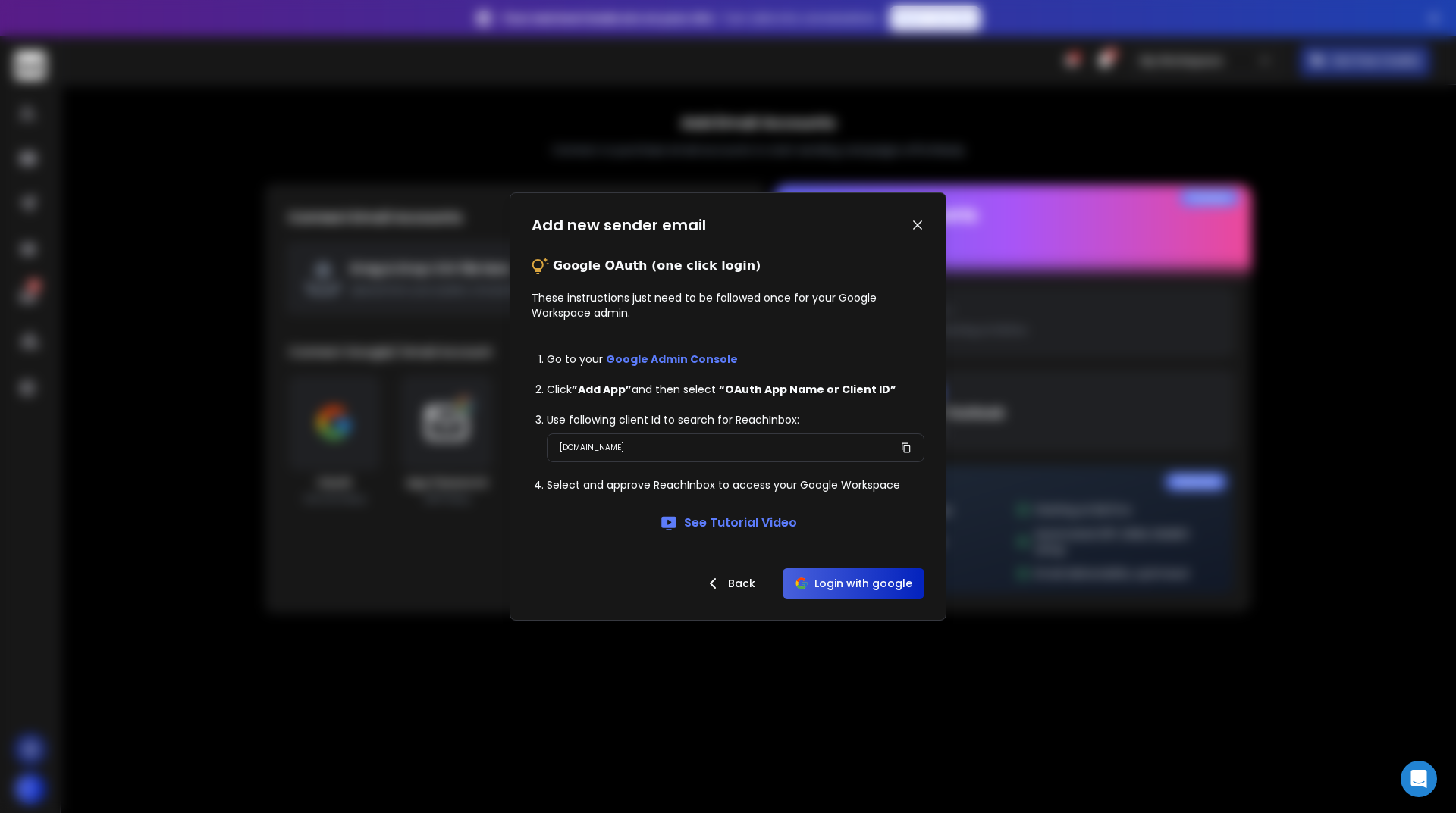
click at [828, 579] on button "Login with google" at bounding box center [853, 584] width 142 height 30
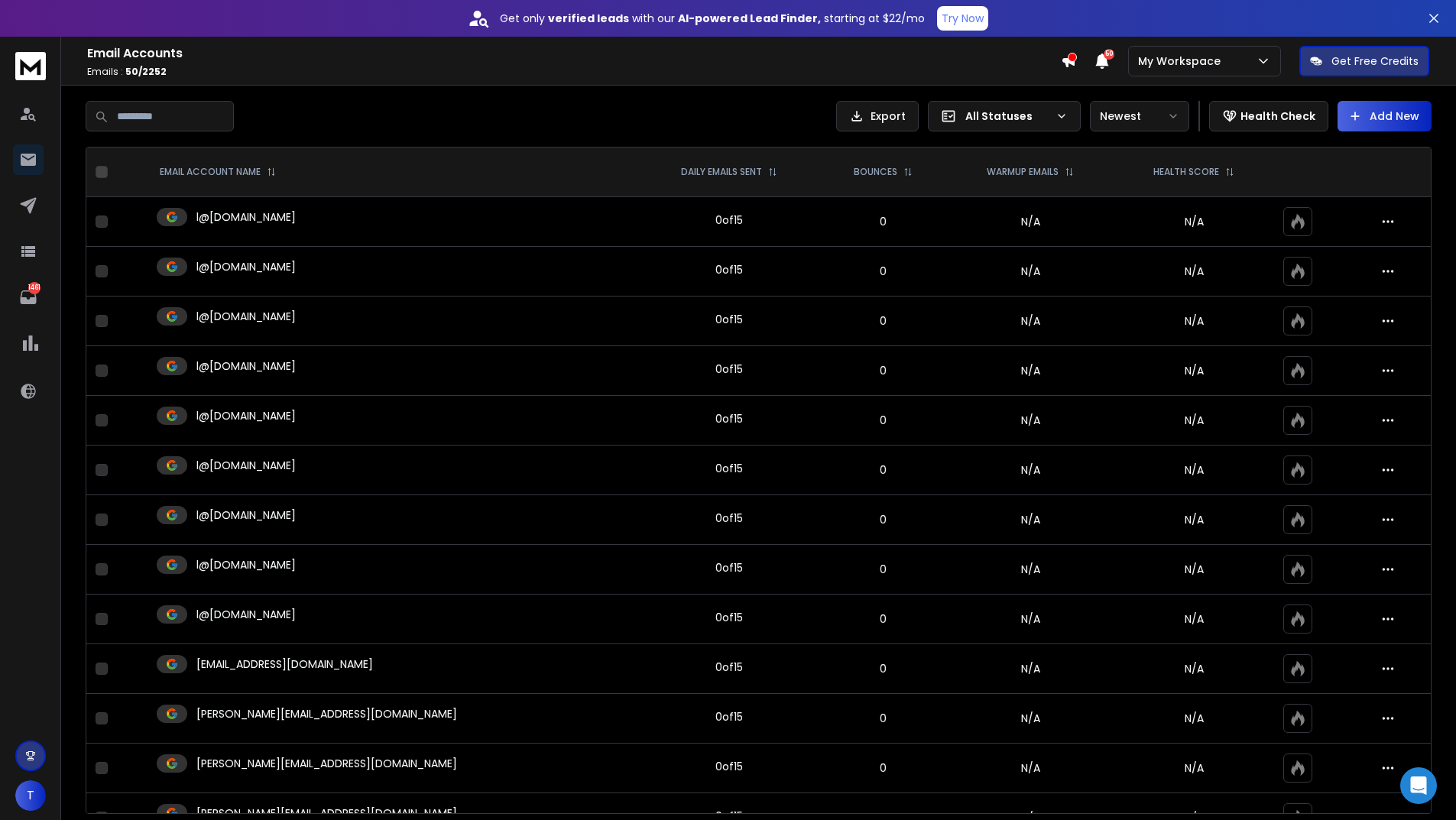
click at [1351, 123] on button "Add New" at bounding box center [1384, 116] width 94 height 30
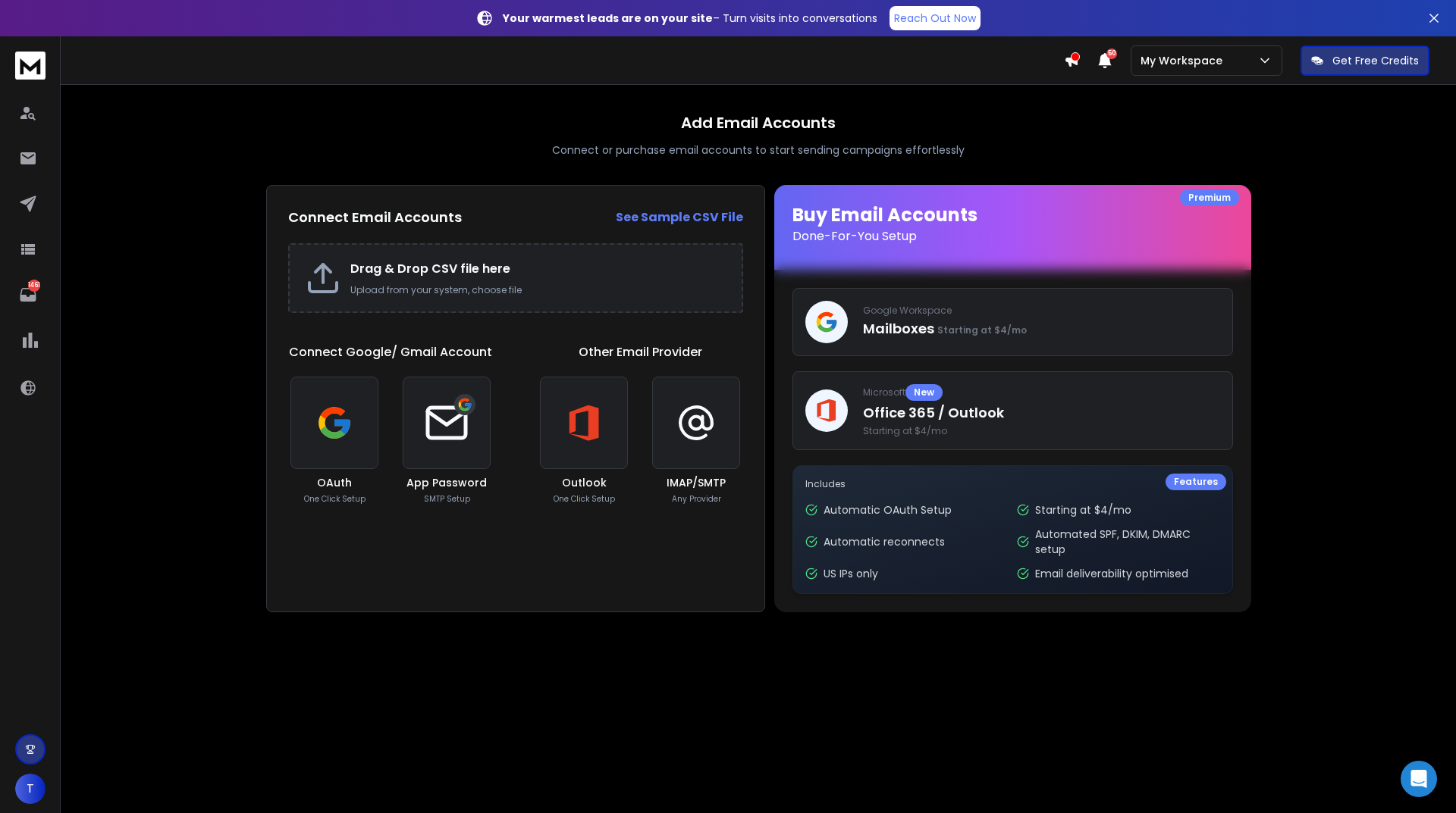
click at [336, 429] on icon at bounding box center [334, 422] width 38 height 45
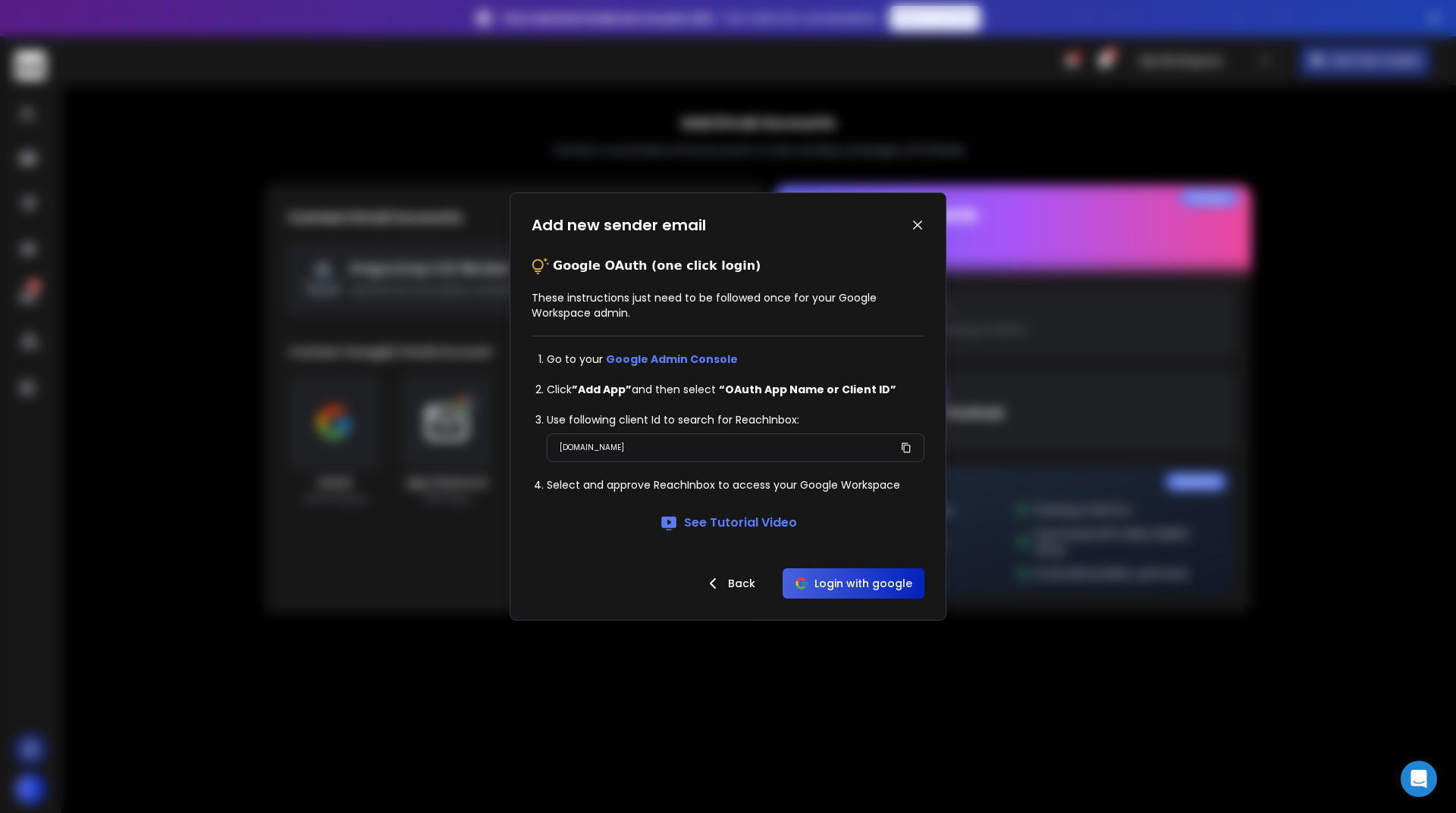
click at [870, 585] on button "Login with google" at bounding box center [853, 584] width 142 height 30
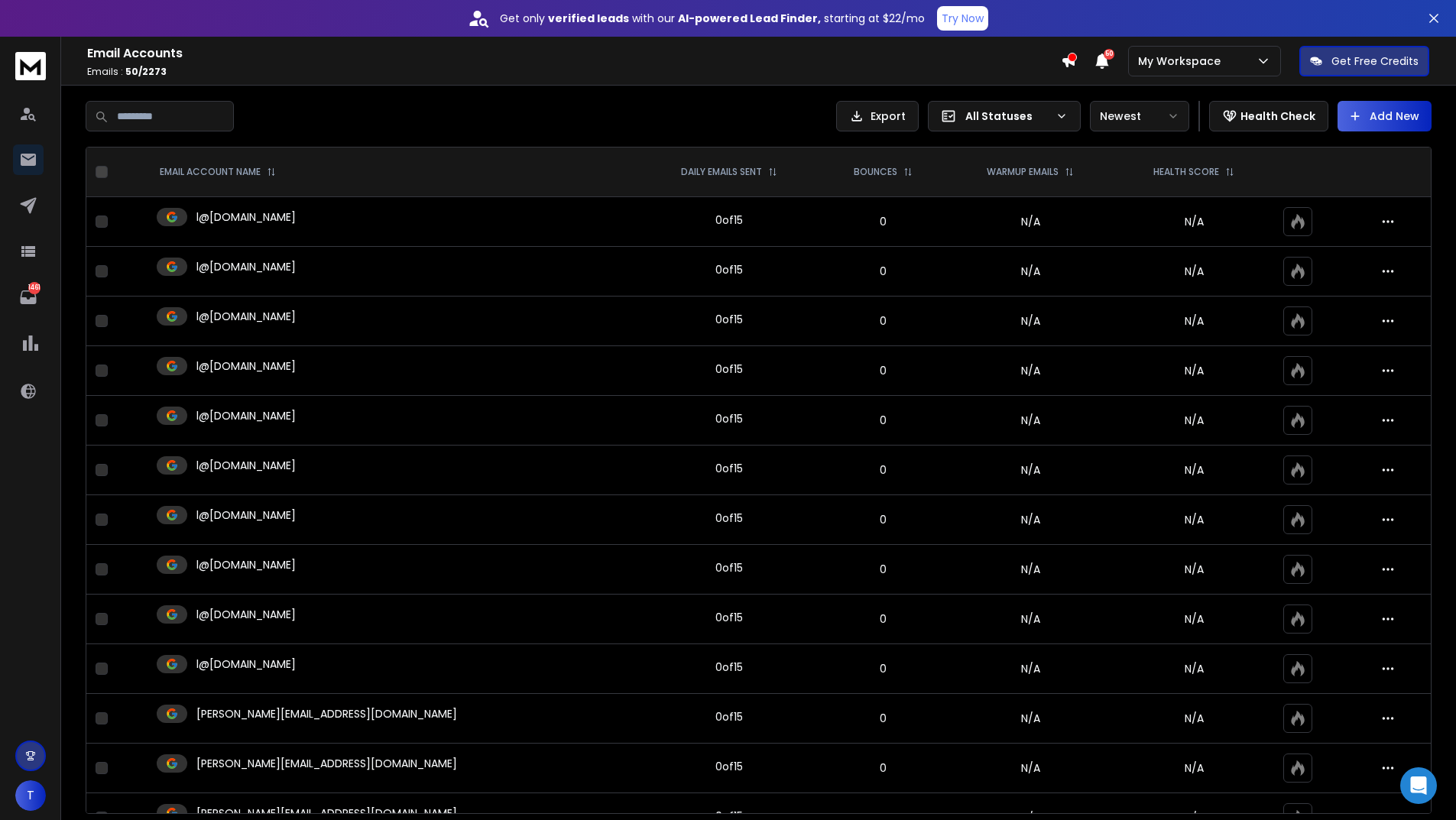
click at [1381, 111] on button "Add New" at bounding box center [1384, 116] width 94 height 30
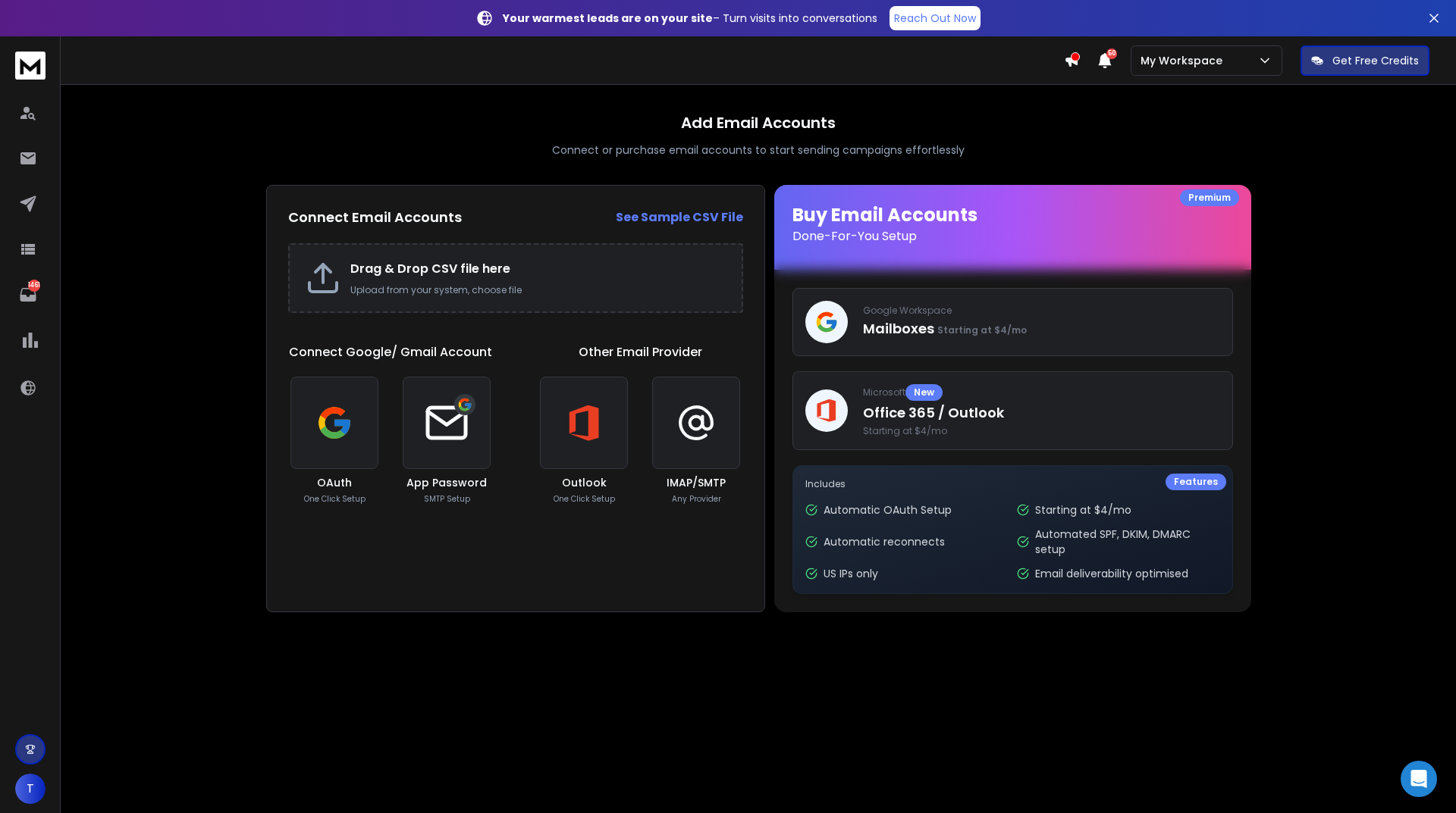
click at [336, 399] on div at bounding box center [334, 423] width 88 height 93
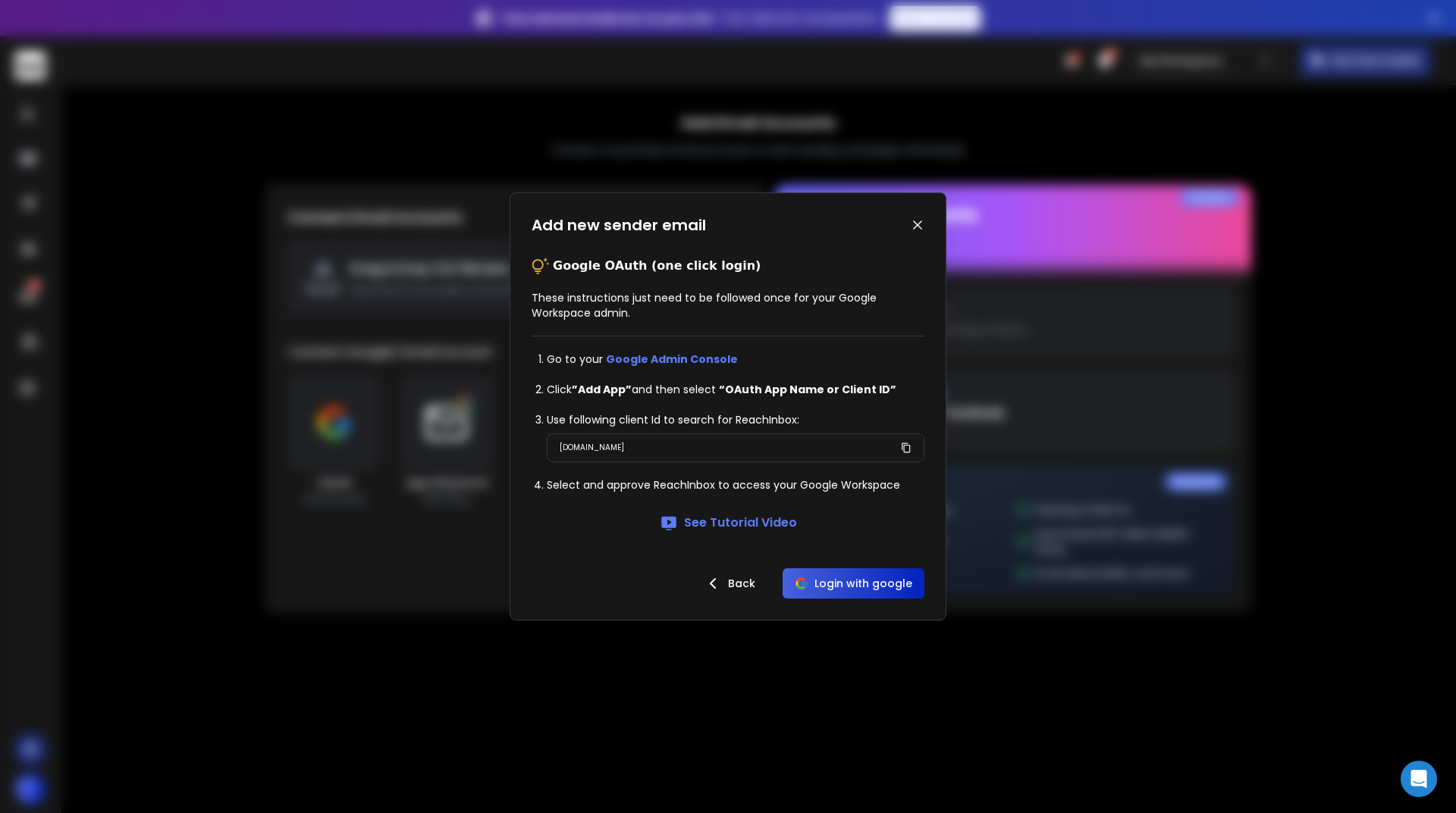
click at [876, 579] on button "Login with google" at bounding box center [853, 584] width 142 height 30
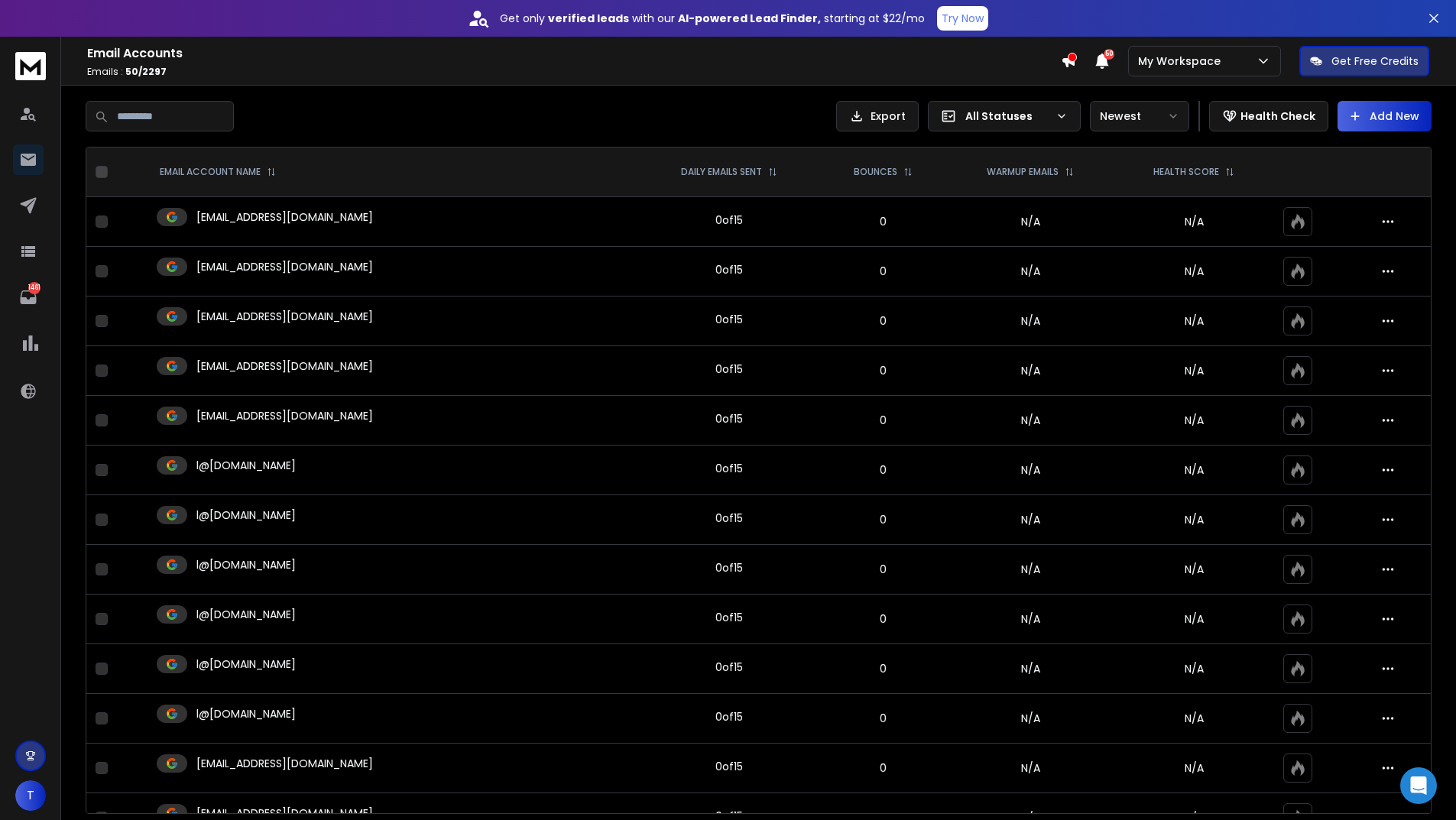
click at [1394, 108] on button "Add New" at bounding box center [1384, 116] width 94 height 30
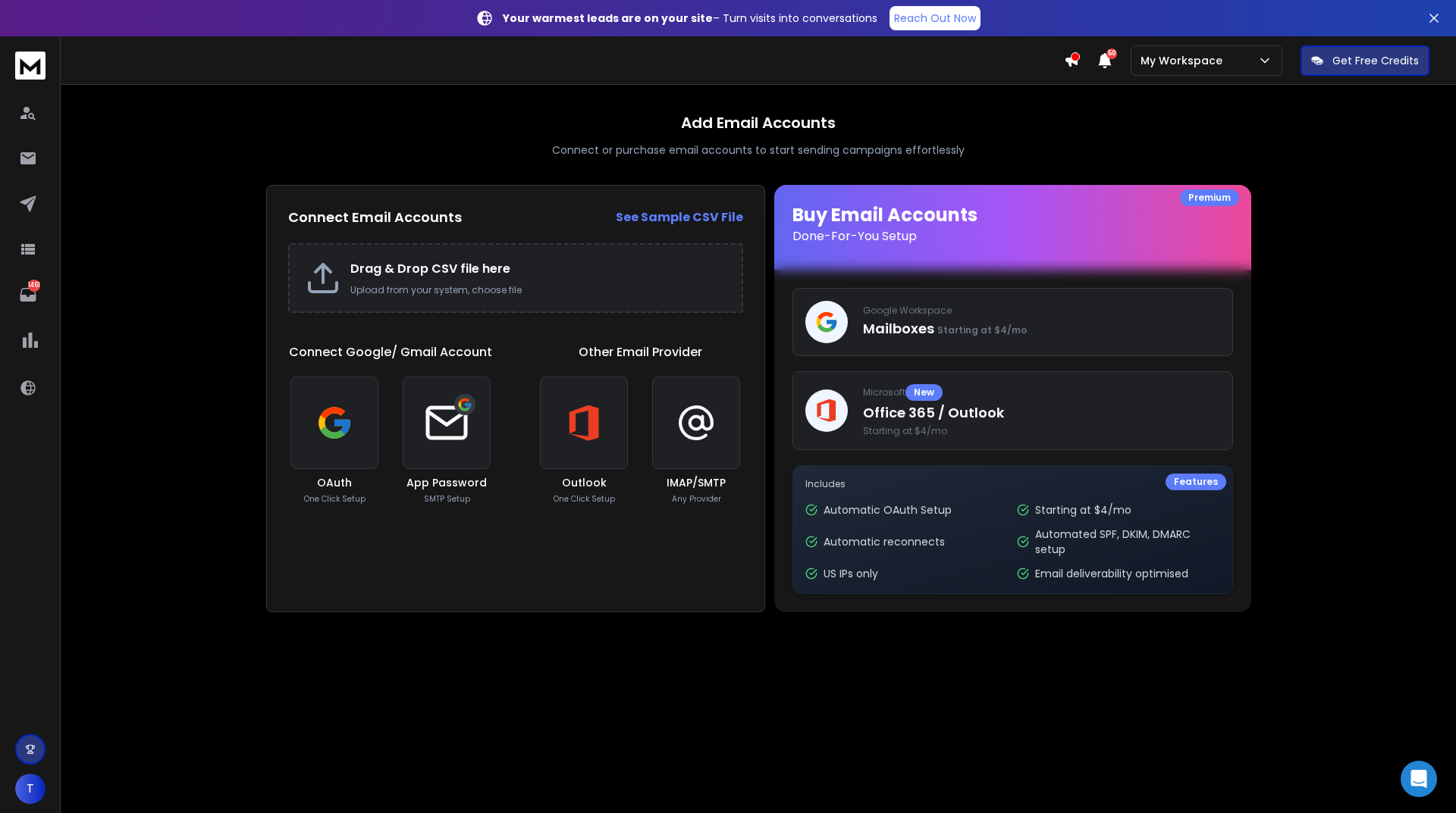
click at [332, 428] on icon at bounding box center [334, 422] width 38 height 45
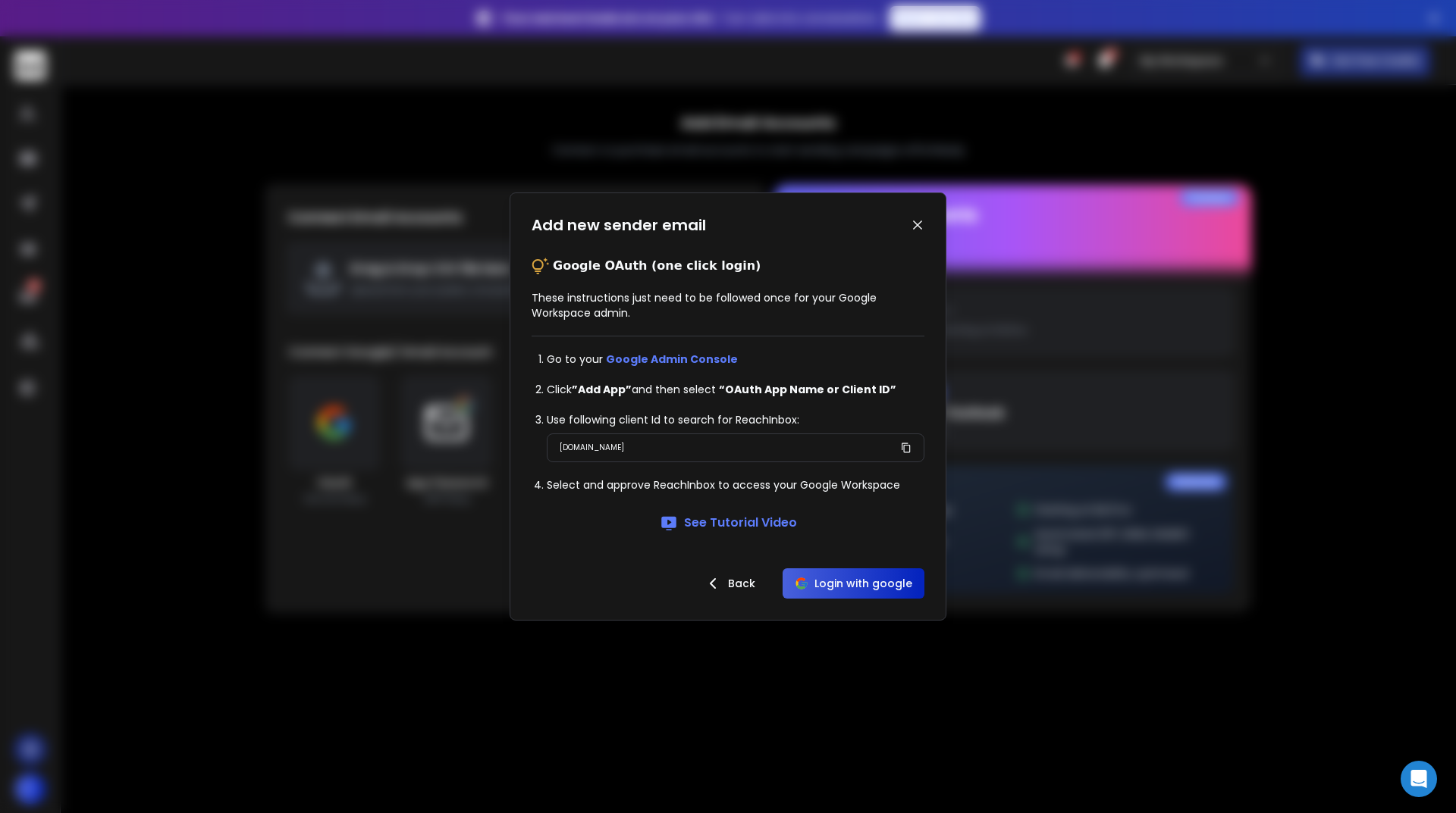
click at [920, 579] on button "Login with google" at bounding box center [853, 584] width 142 height 30
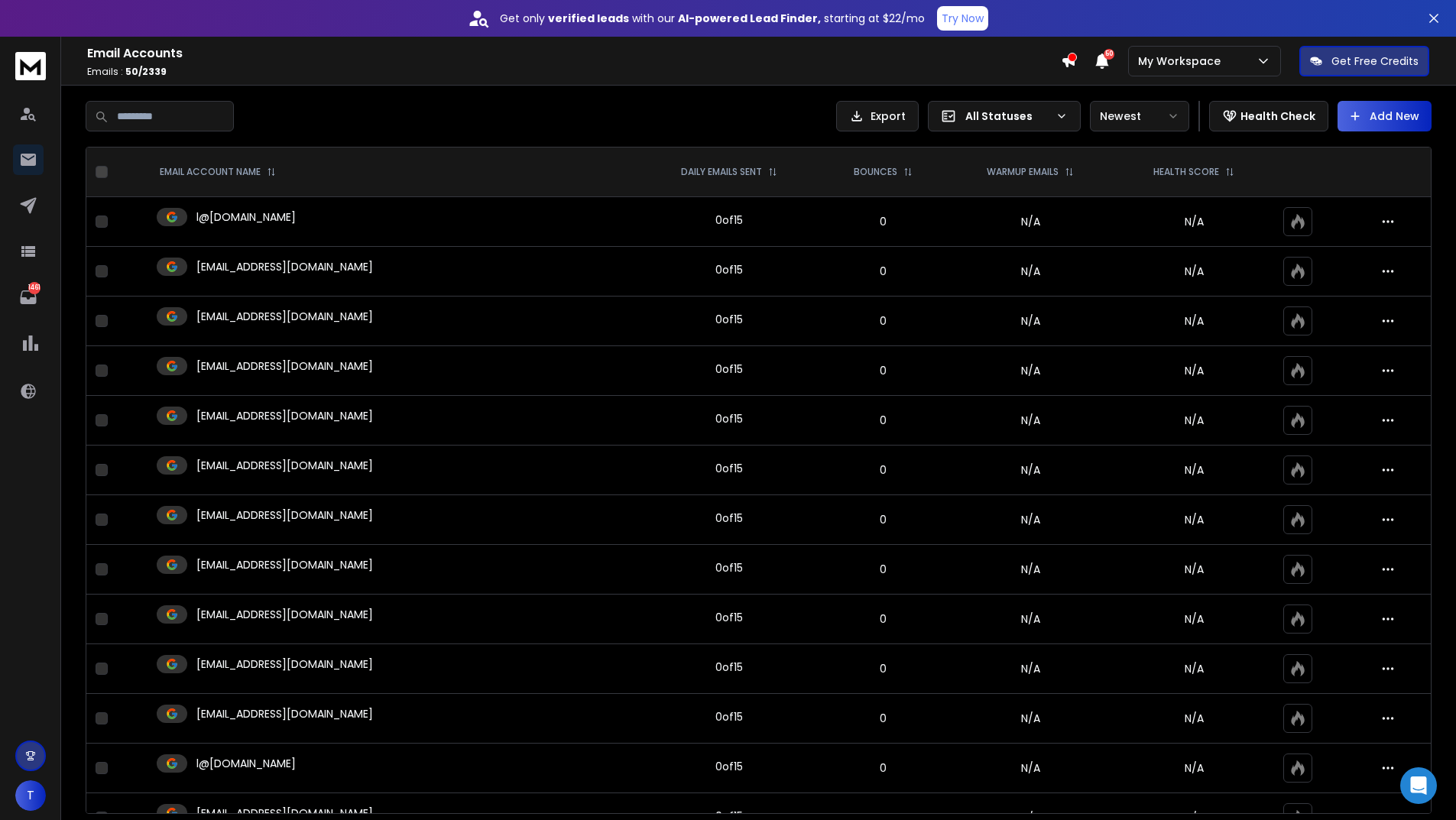
click at [1362, 129] on button "Add New" at bounding box center [1384, 116] width 94 height 30
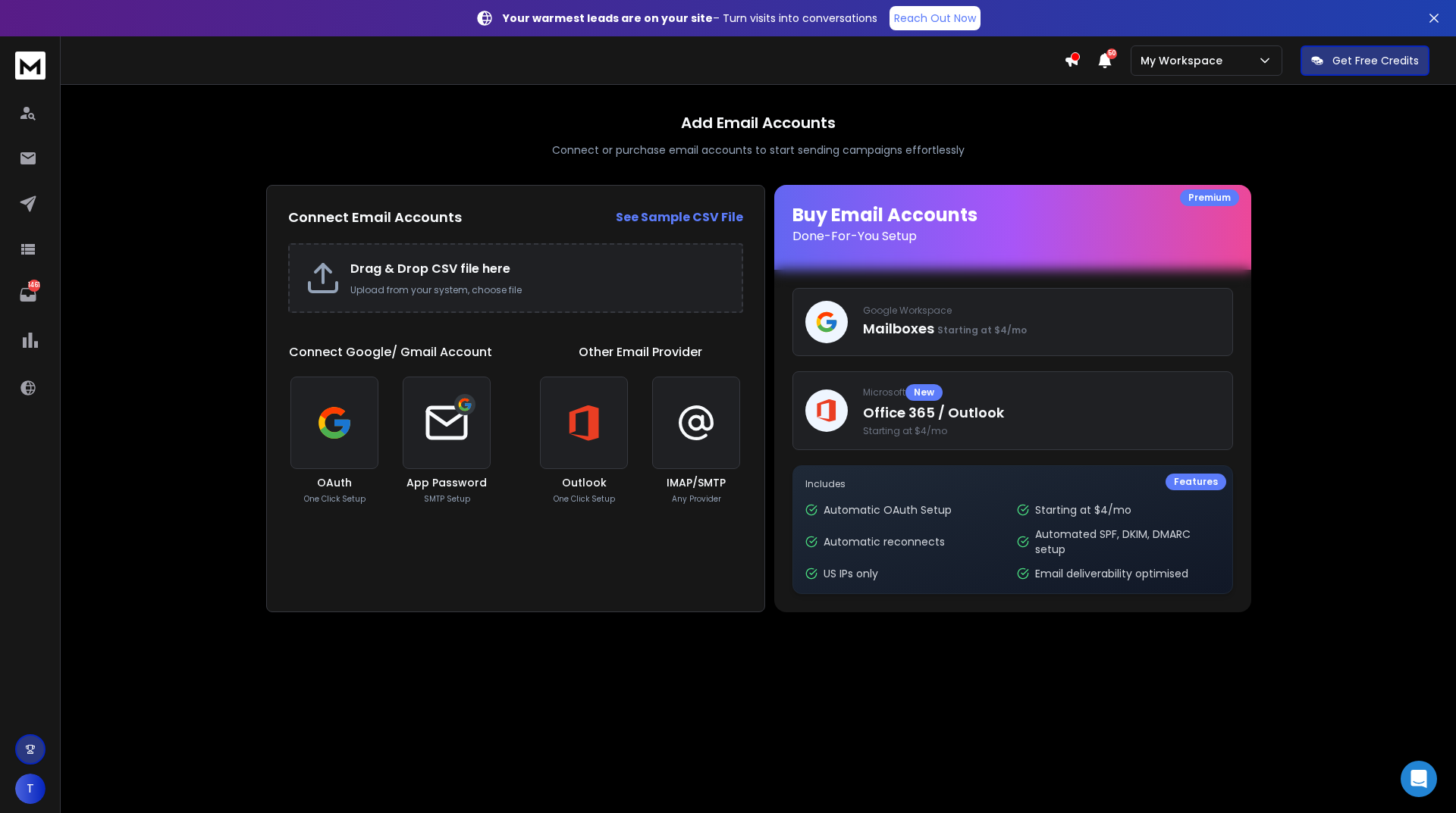
click at [337, 437] on icon at bounding box center [333, 433] width 25 height 13
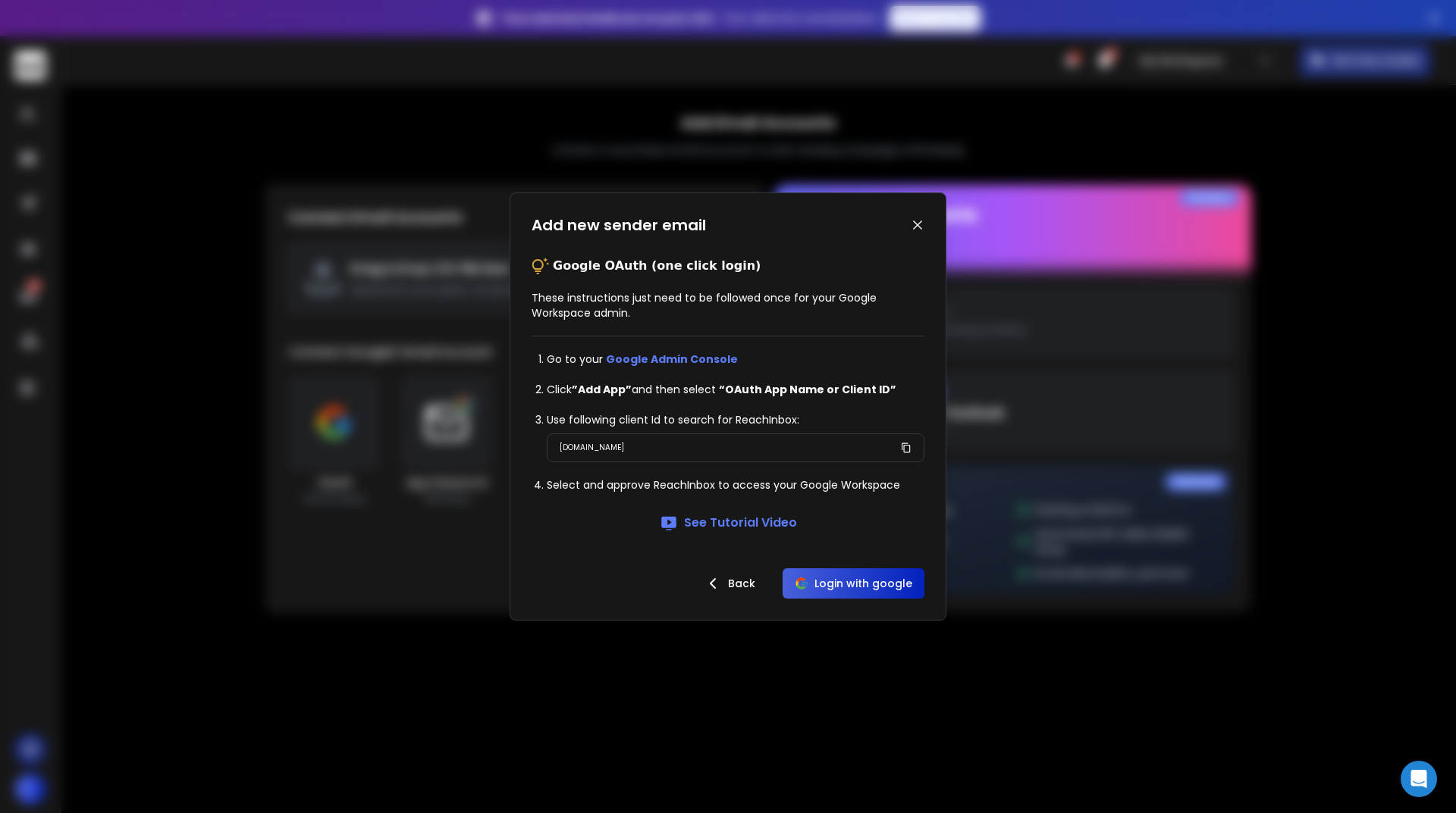
click at [819, 580] on button "Login with google" at bounding box center [853, 584] width 142 height 30
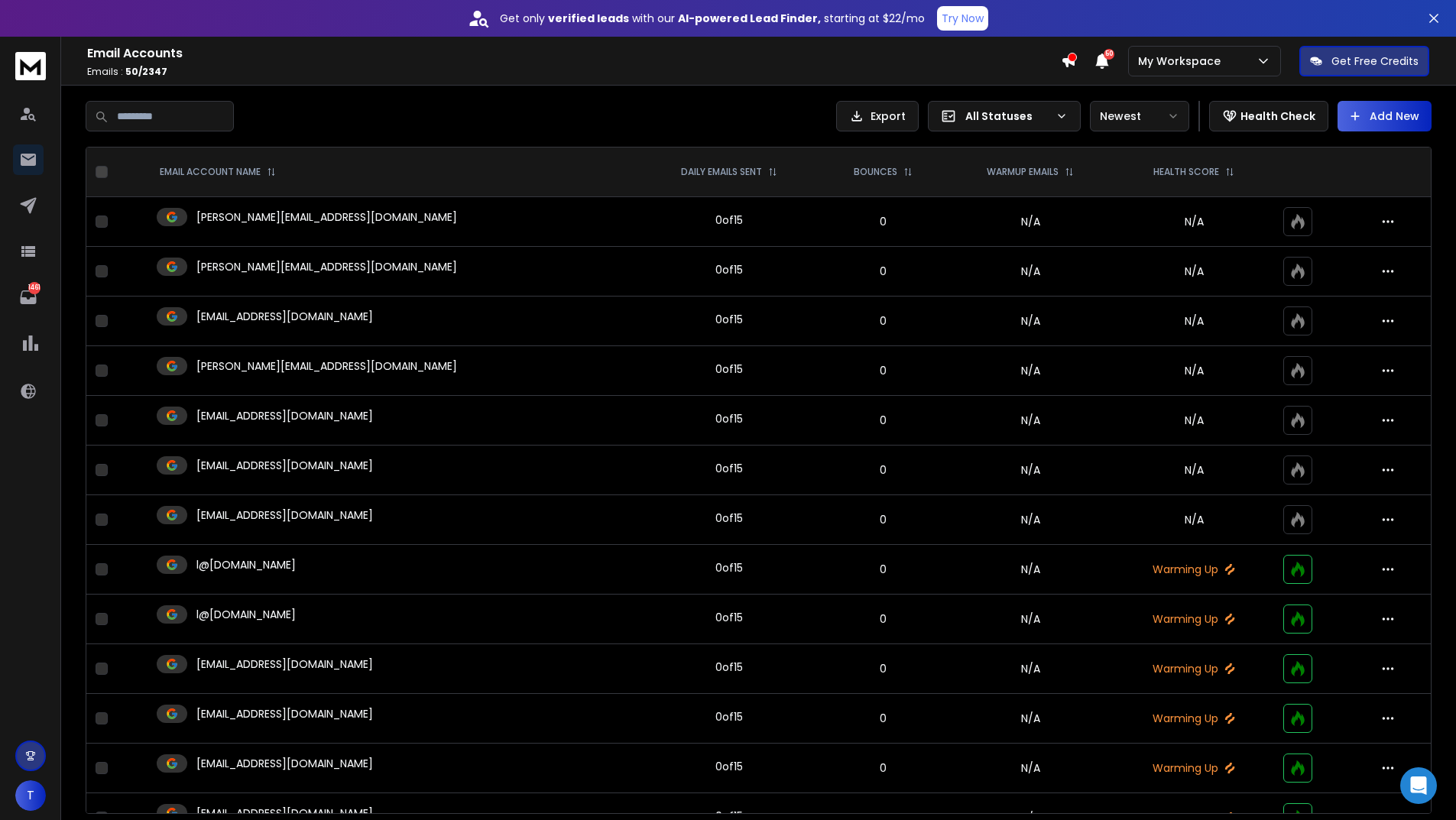
click at [1372, 122] on button "Add New" at bounding box center [1384, 116] width 94 height 30
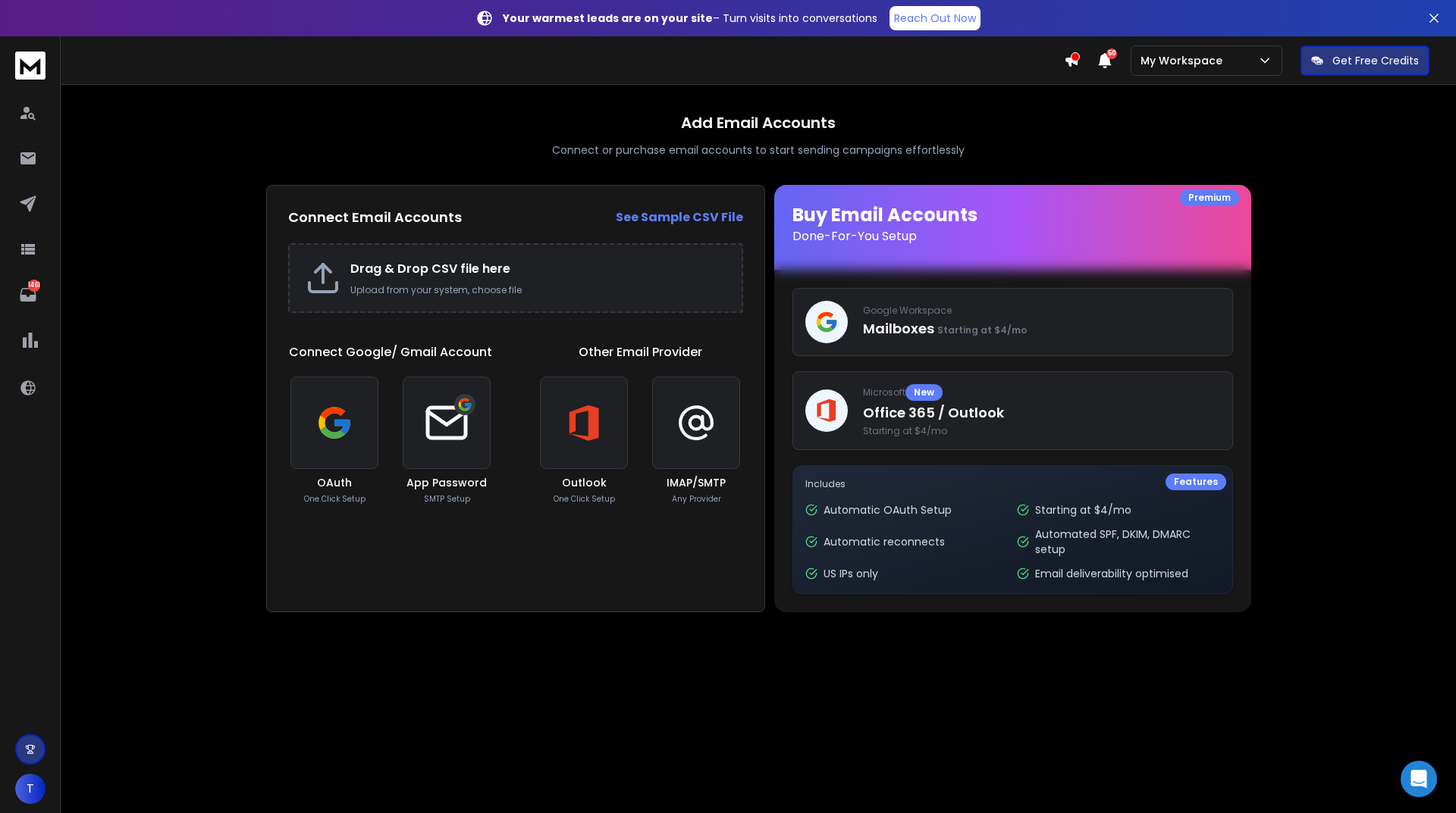
click at [374, 441] on div at bounding box center [334, 423] width 88 height 93
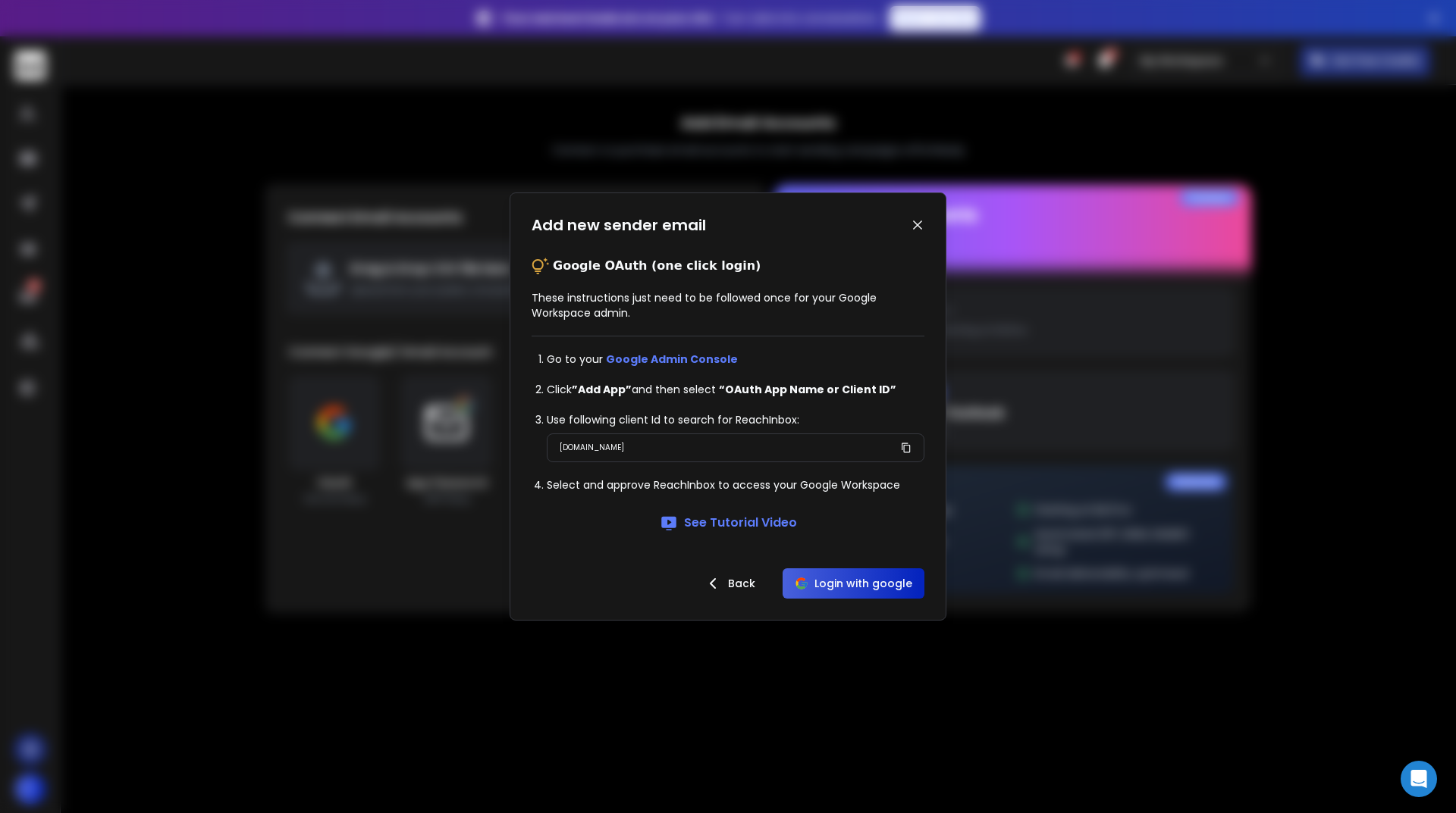
click at [828, 586] on button "Login with google" at bounding box center [853, 584] width 142 height 30
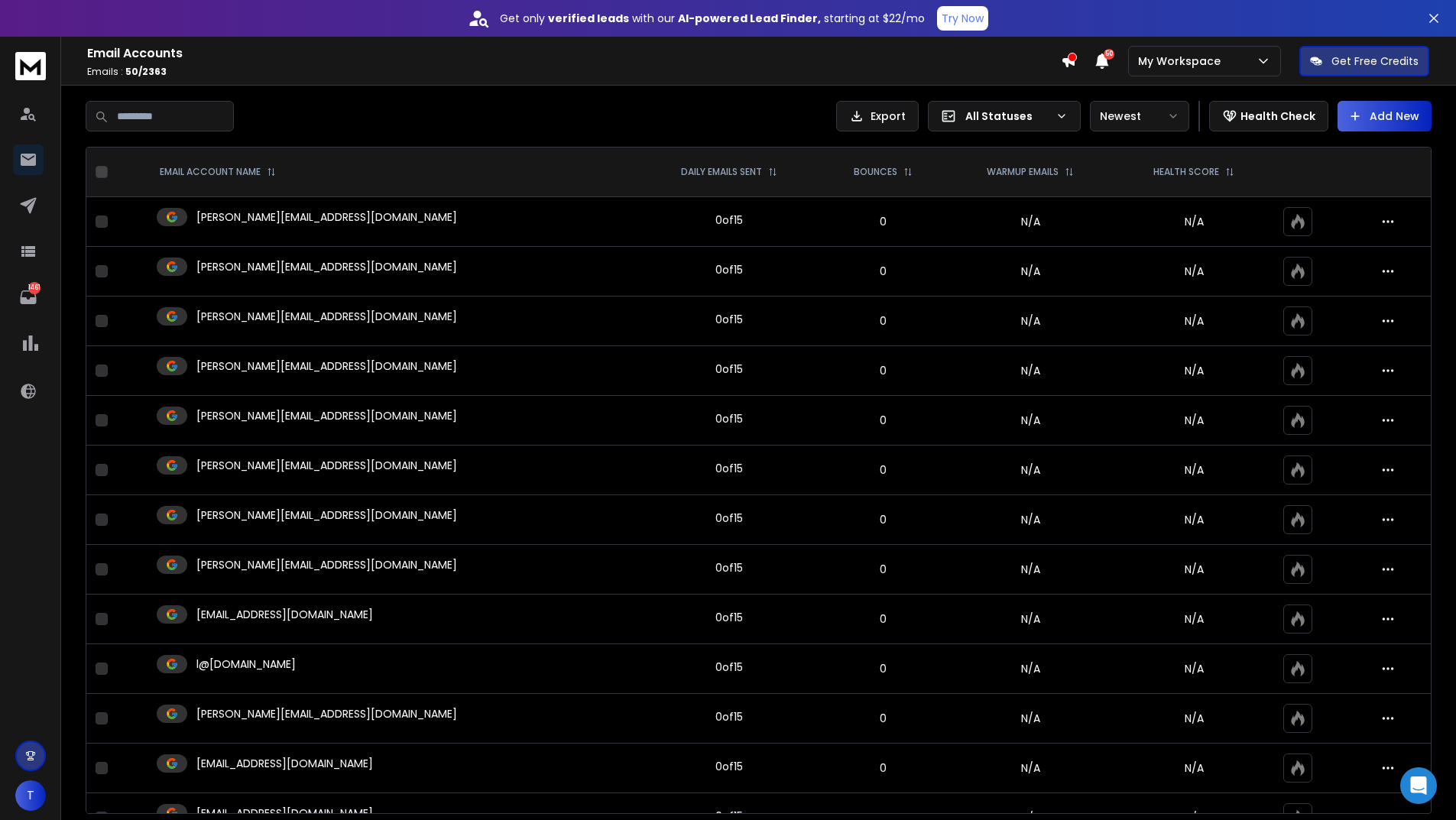
click at [1358, 113] on icon at bounding box center [1354, 115] width 8 height 8
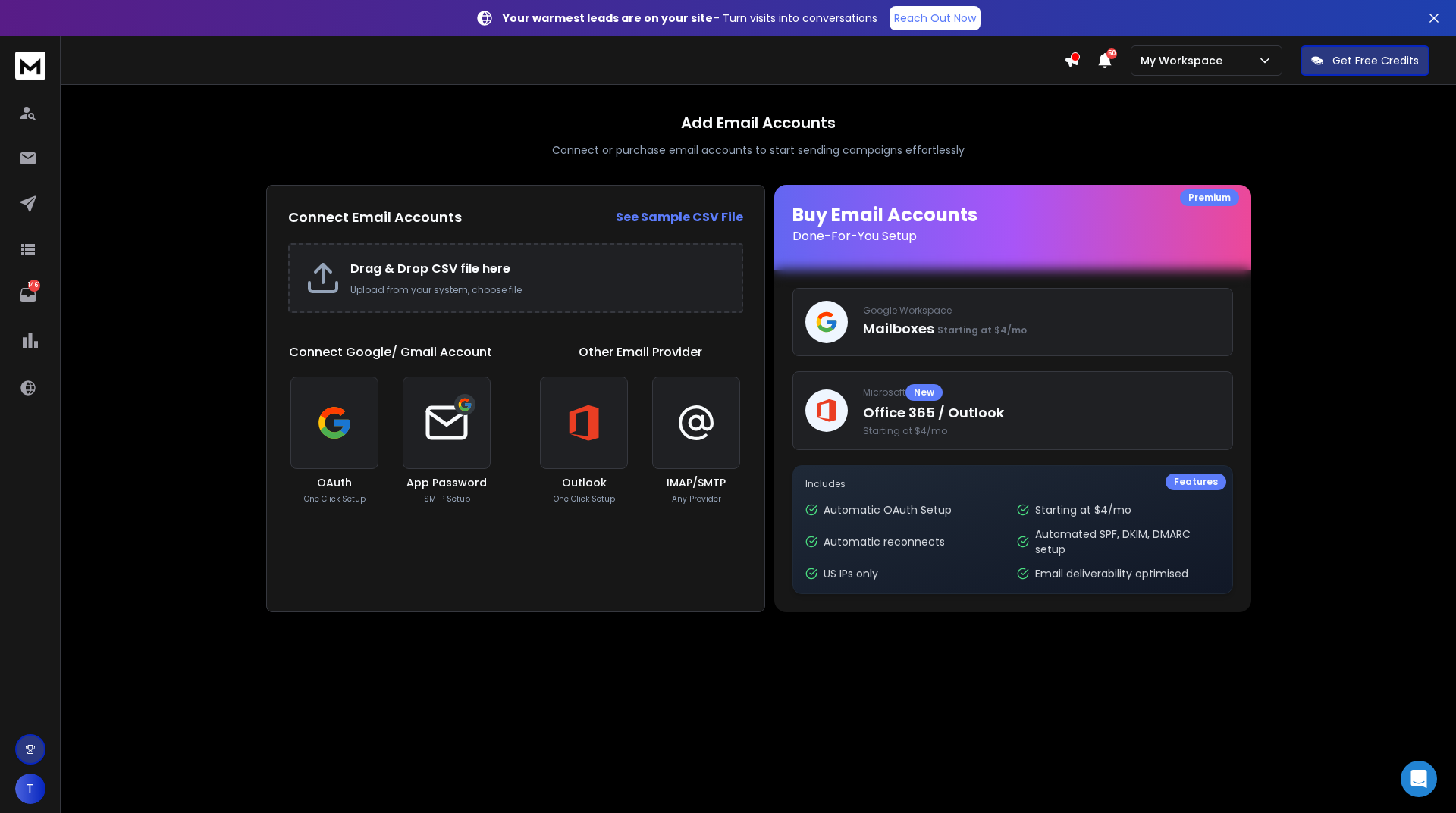
click at [393, 410] on div "OAuth One Click Setup App Password SMTP Setup" at bounding box center [391, 441] width 206 height 128
click at [373, 434] on div at bounding box center [334, 423] width 88 height 93
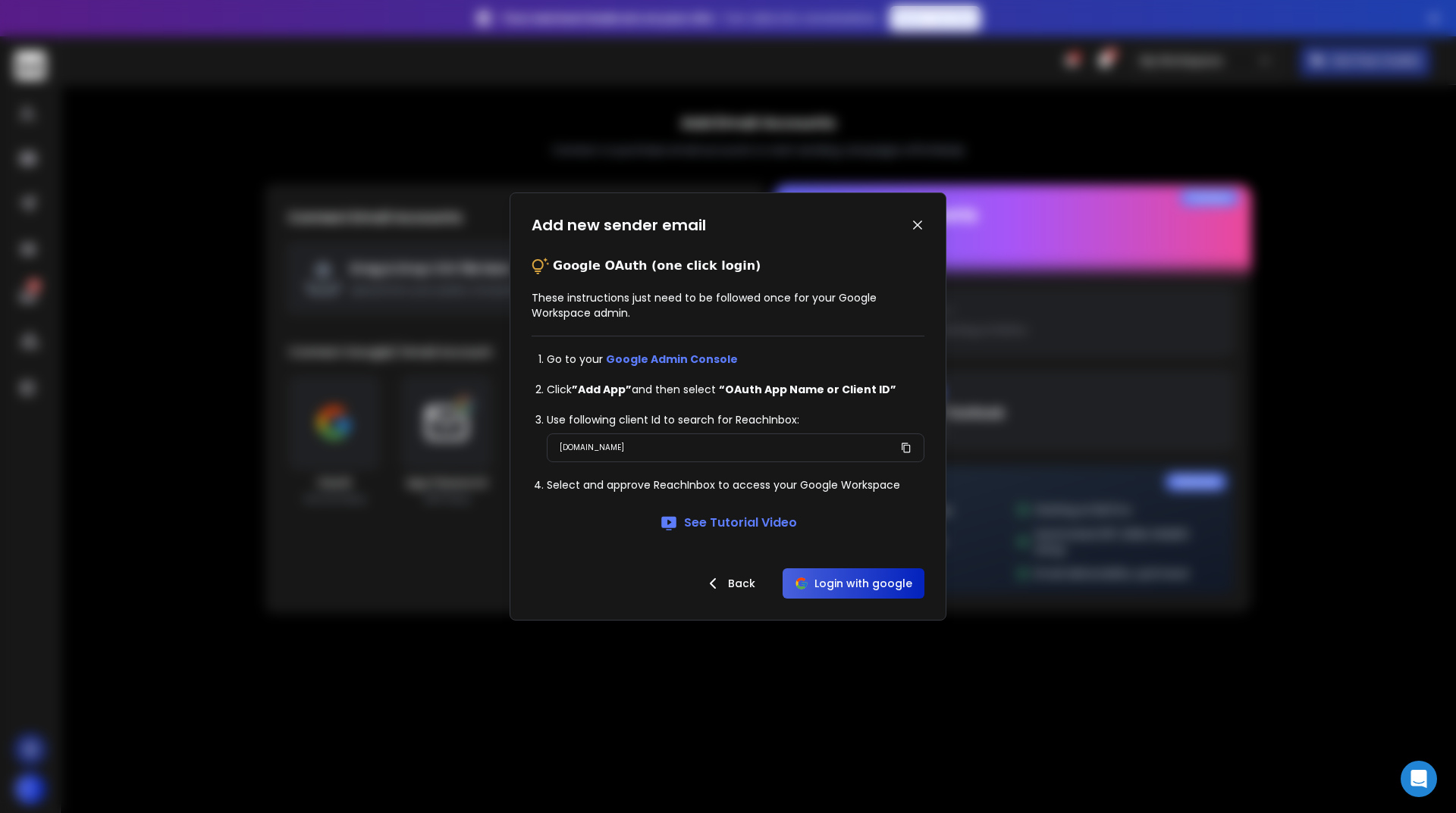
click at [886, 583] on button "Login with google" at bounding box center [853, 584] width 142 height 30
